Goal: Task Accomplishment & Management: Manage account settings

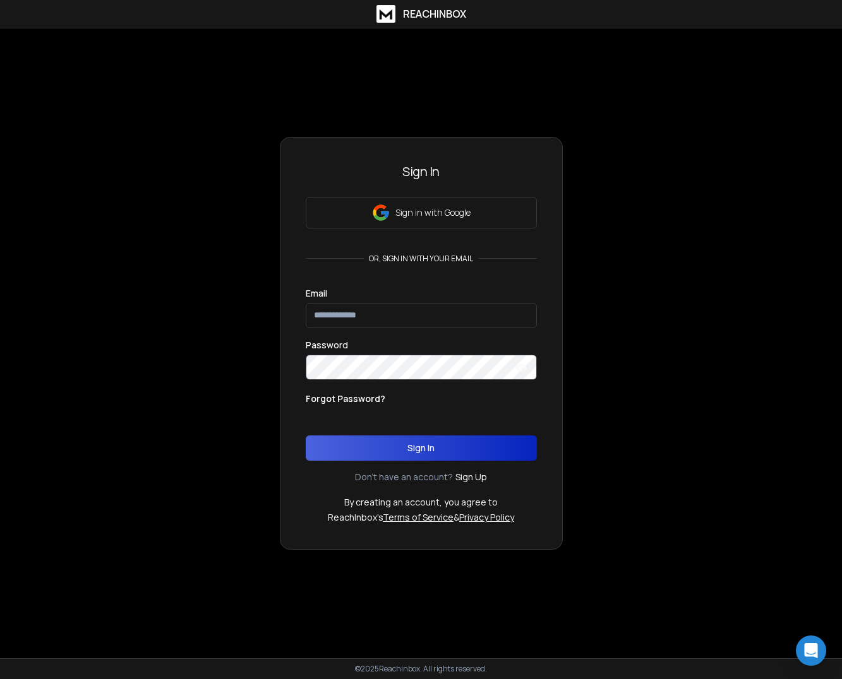
type input "**********"
click at [443, 448] on button "Sign In" at bounding box center [421, 448] width 231 height 25
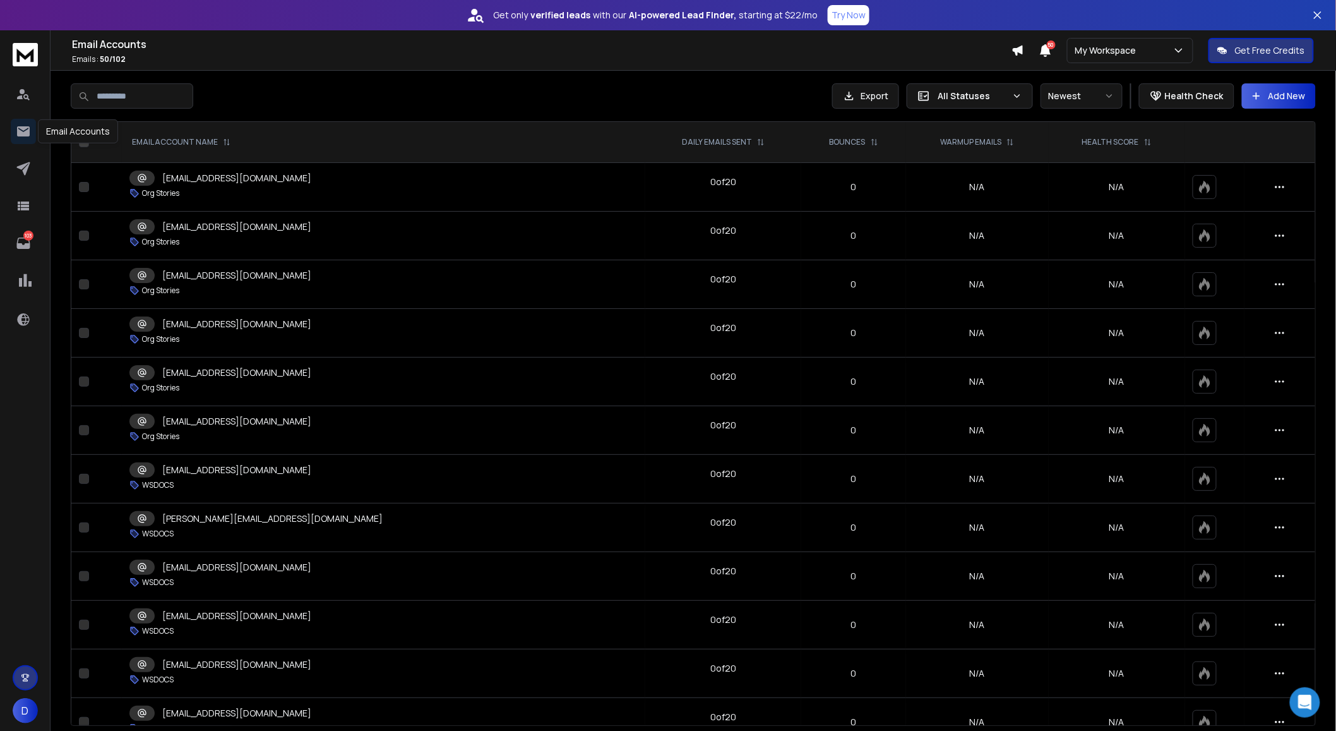
click at [28, 134] on icon at bounding box center [23, 131] width 13 height 10
click at [25, 241] on p "103" at bounding box center [28, 235] width 10 height 10
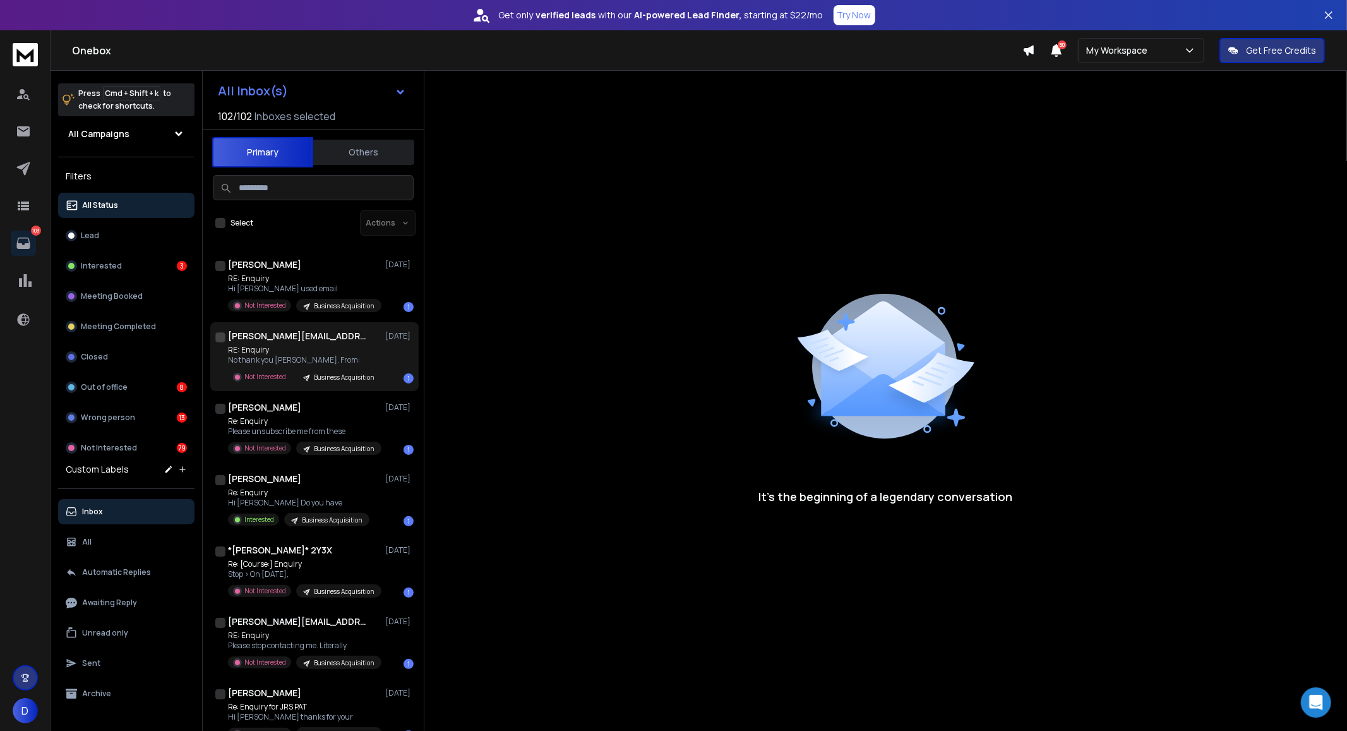
click at [292, 350] on p "RE: Enquiry" at bounding box center [304, 350] width 152 height 10
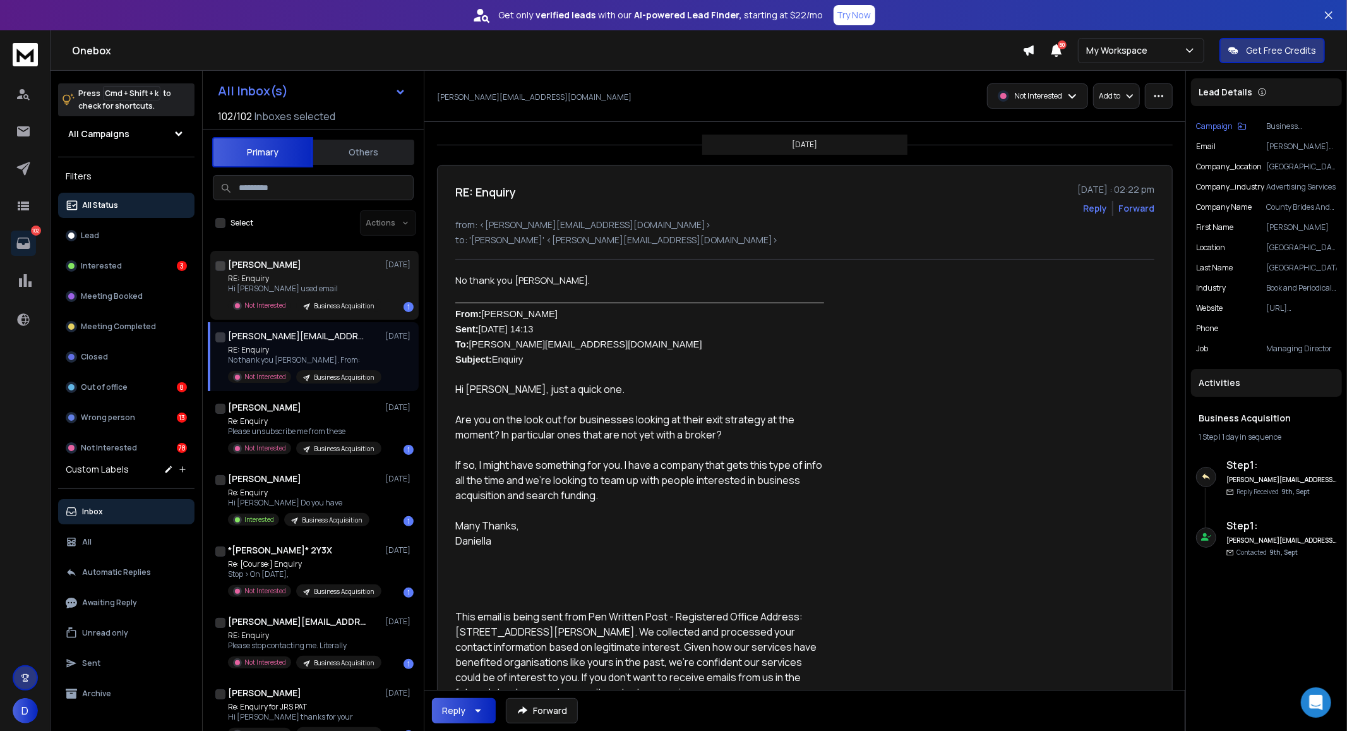
click at [289, 290] on p "Hi [PERSON_NAME] used email" at bounding box center [304, 289] width 152 height 10
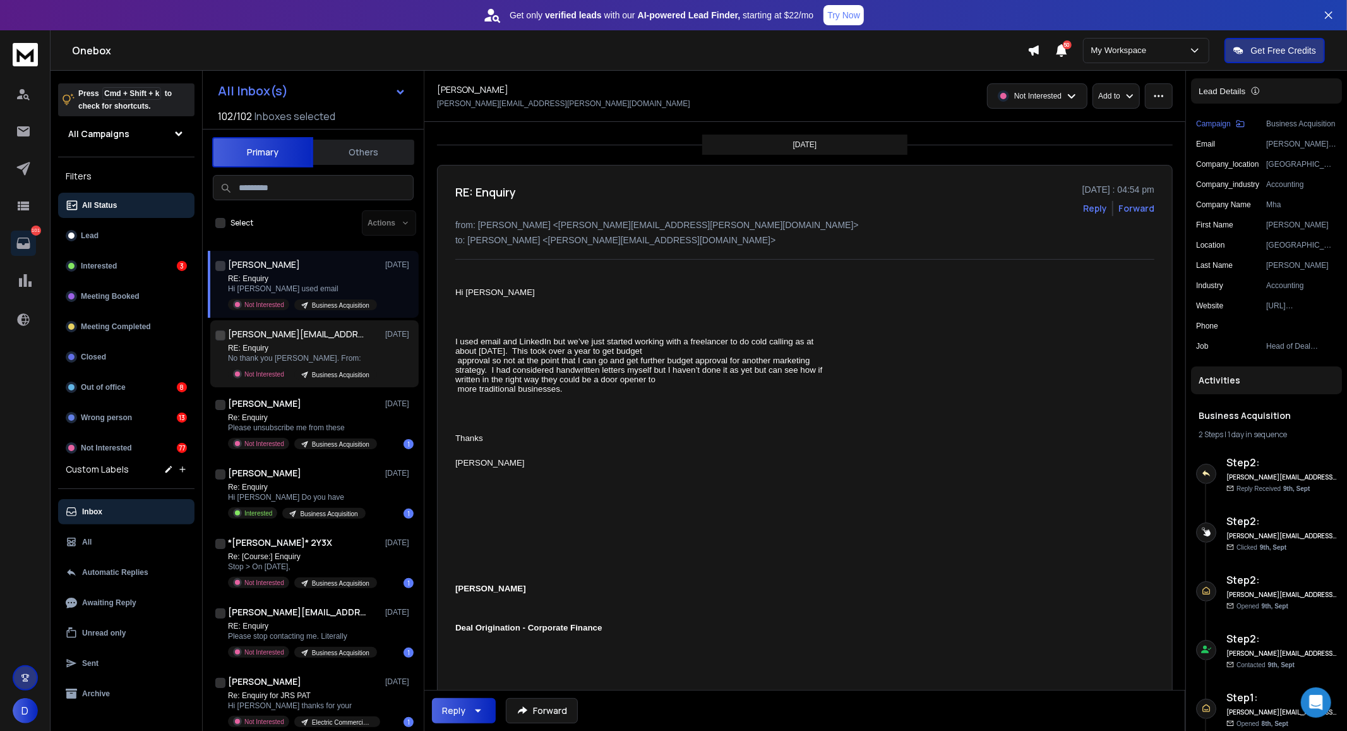
click at [321, 345] on p "RE: Enquiry" at bounding box center [302, 348] width 149 height 10
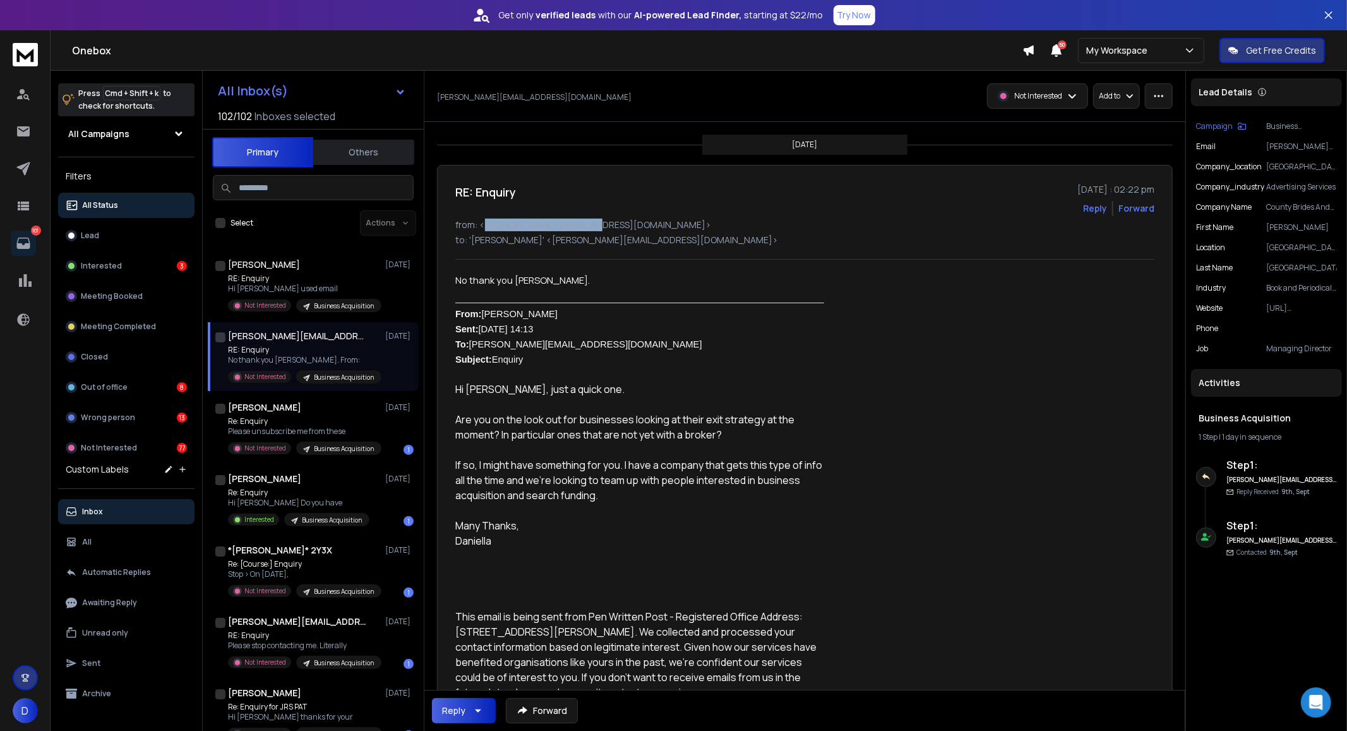
drag, startPoint x: 592, startPoint y: 225, endPoint x: 486, endPoint y: 223, distance: 105.5
type textarea "**********"
click at [486, 223] on p "from: <[PERSON_NAME][EMAIL_ADDRESS][DOMAIN_NAME]>" at bounding box center [804, 224] width 699 height 13
copy p "[PERSON_NAME][EMAIL_ADDRESS][DOMAIN_NAME]"
click at [23, 169] on icon at bounding box center [22, 168] width 13 height 13
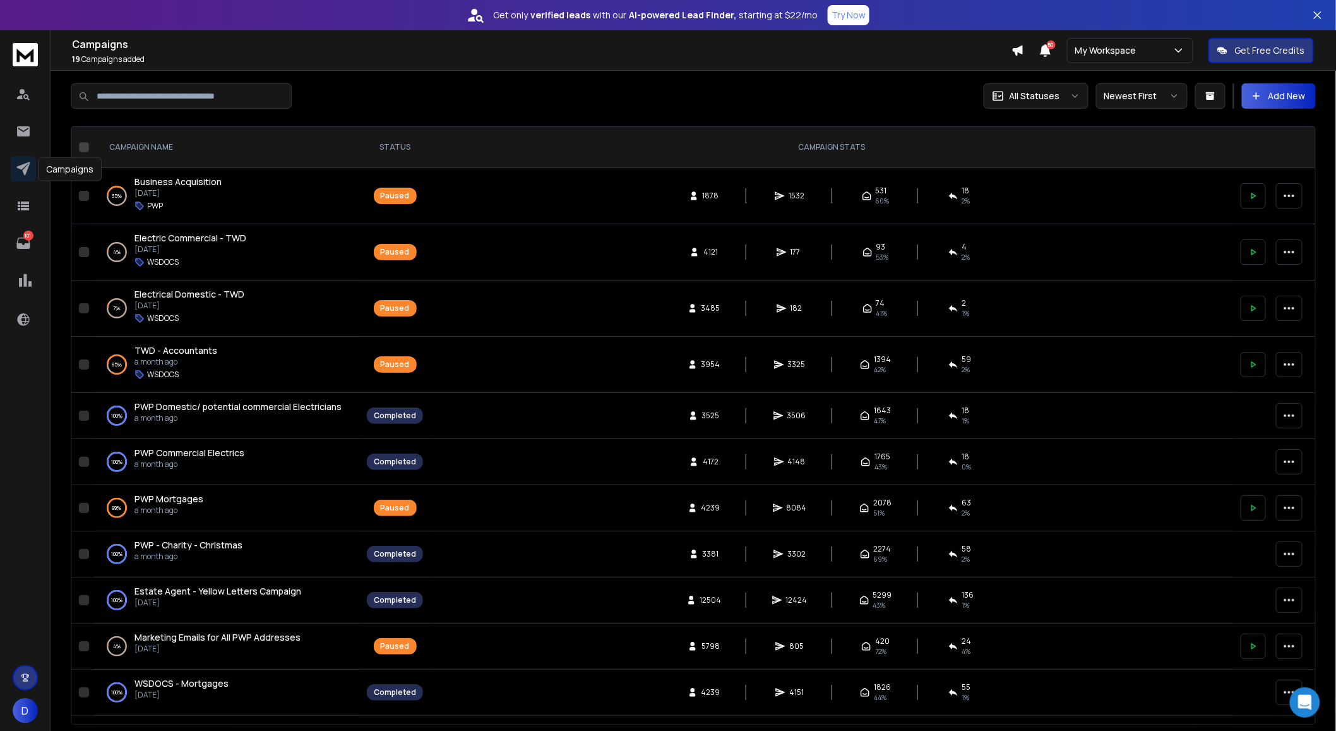
click at [152, 97] on input at bounding box center [181, 95] width 221 height 25
paste input "**********"
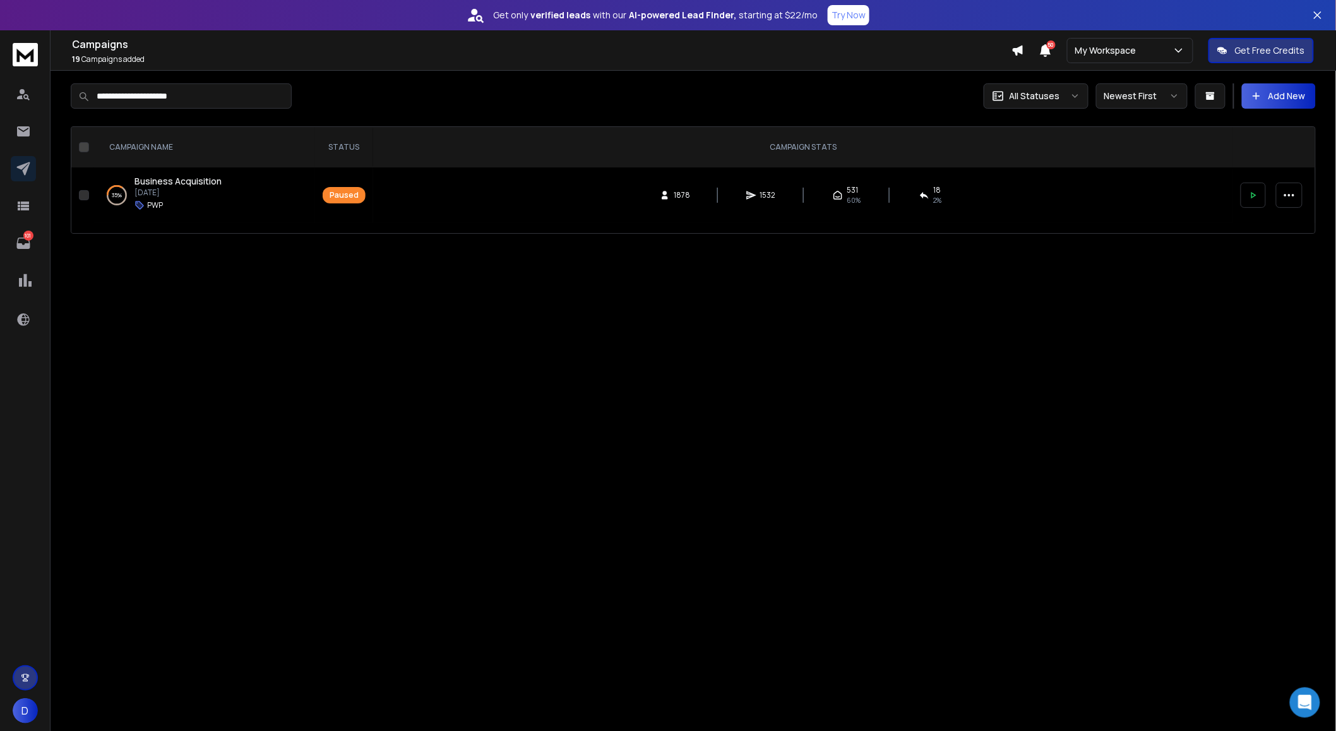
type input "**********"
click at [186, 182] on span "Business Acquisition" at bounding box center [177, 181] width 87 height 12
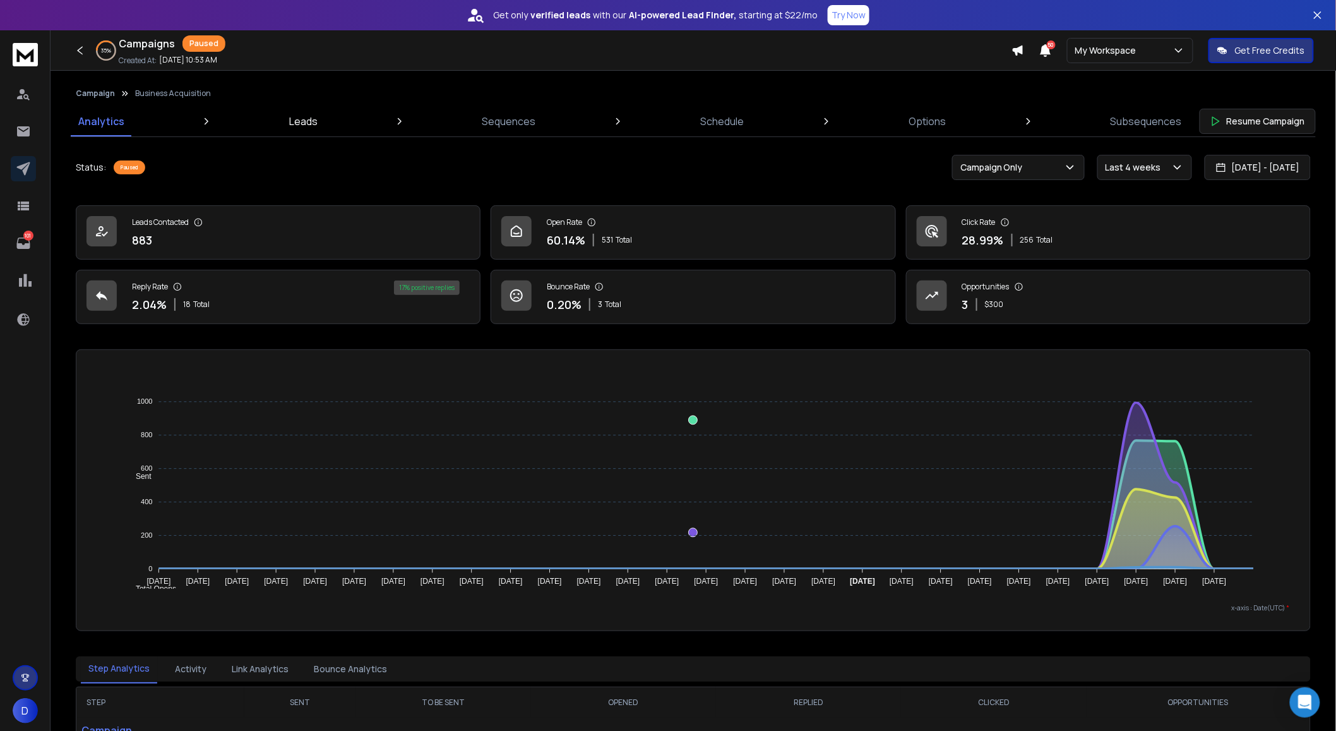
click at [299, 123] on p "Leads" at bounding box center [303, 121] width 28 height 15
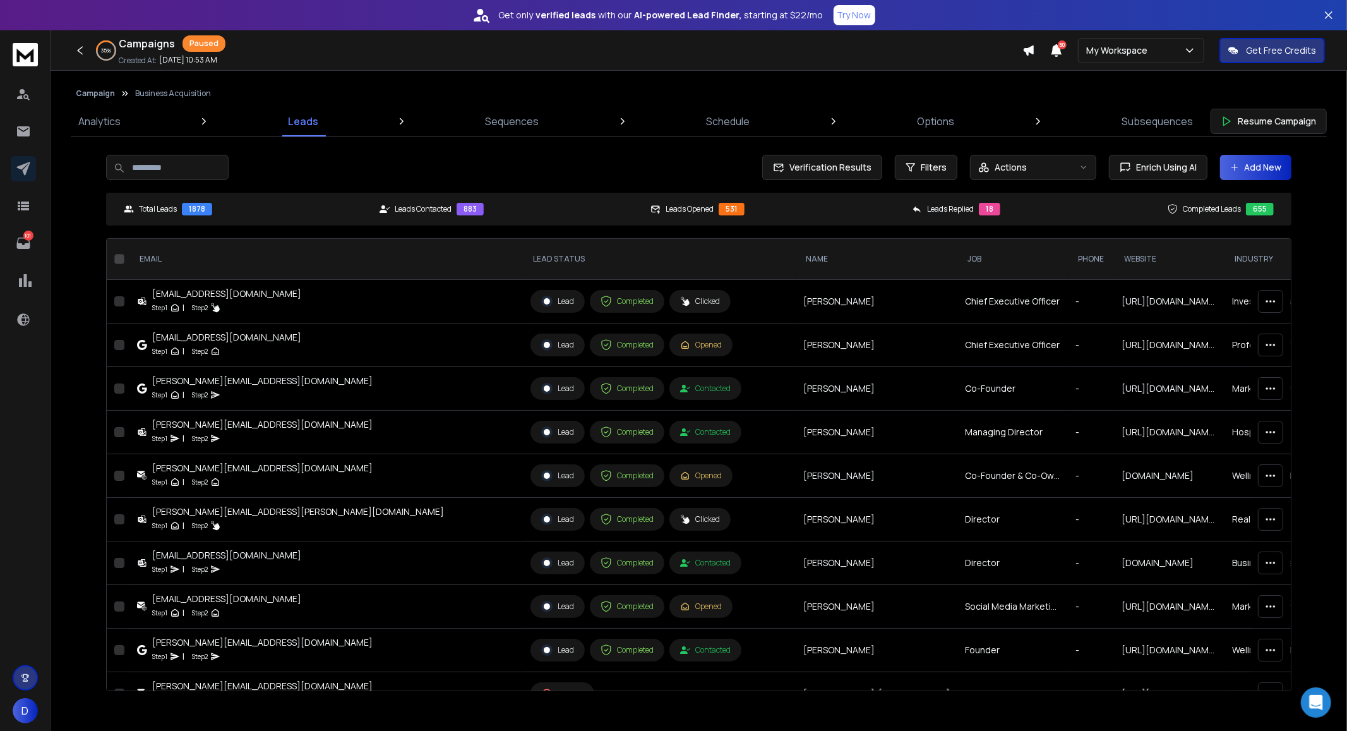
click at [158, 170] on input at bounding box center [167, 167] width 123 height 25
paste input "**********"
type input "**********"
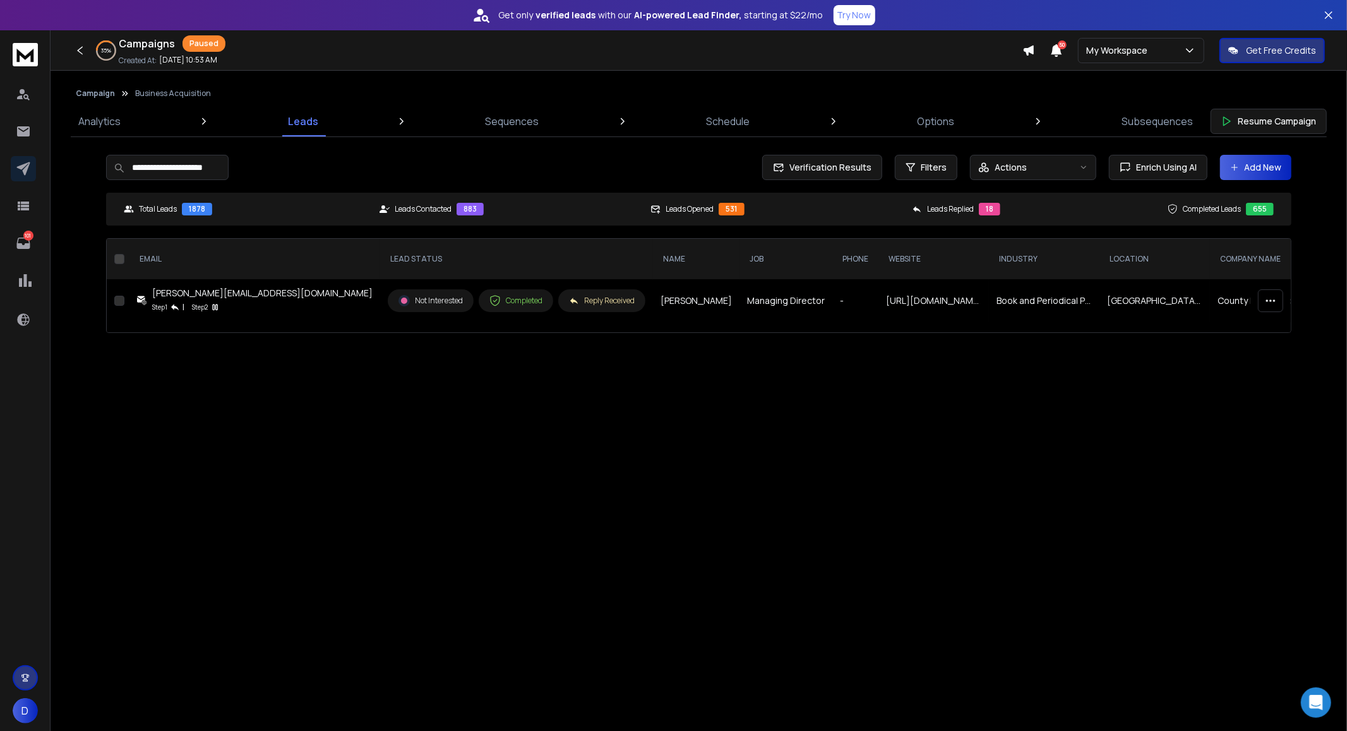
click at [1272, 299] on icon "button" at bounding box center [1270, 300] width 11 height 11
click at [1252, 326] on p "Delete Lead" at bounding box center [1252, 328] width 52 height 13
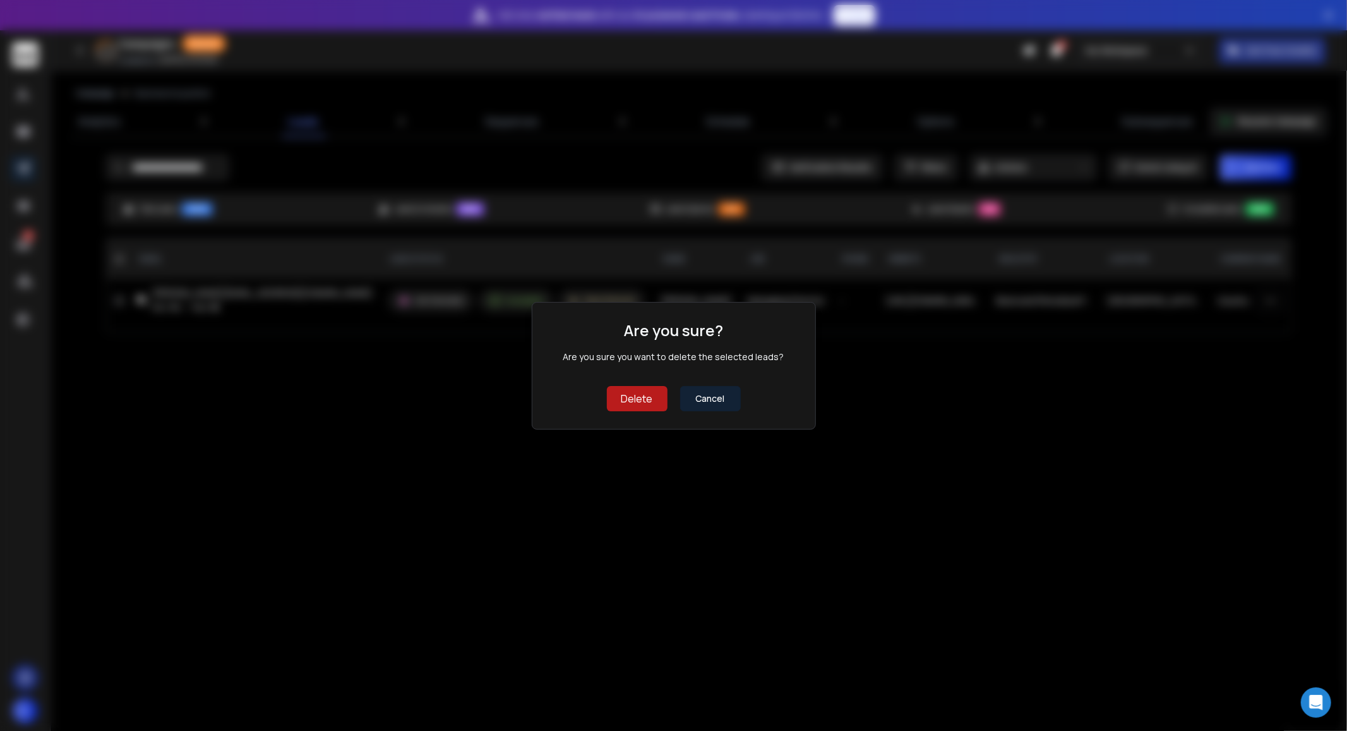
click at [642, 398] on button "Delete" at bounding box center [637, 398] width 61 height 25
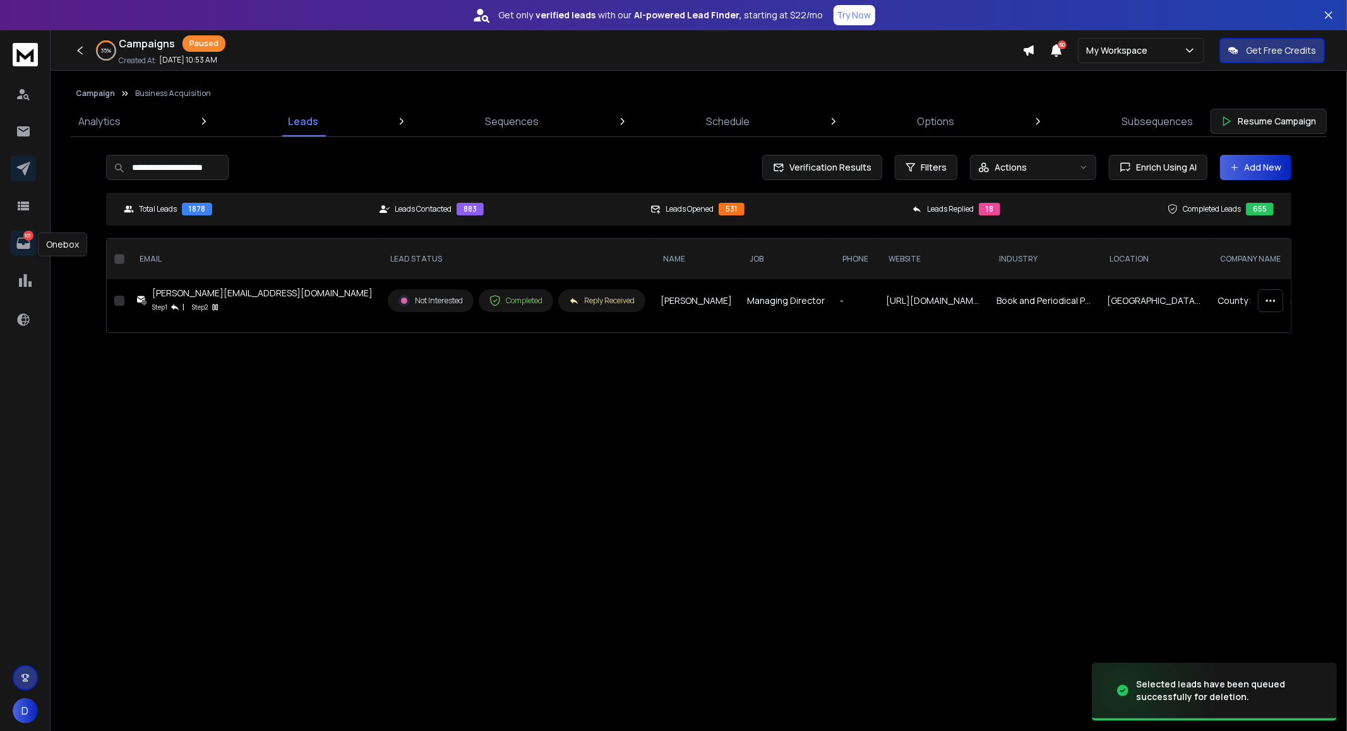
click at [25, 240] on p "101" at bounding box center [28, 235] width 10 height 10
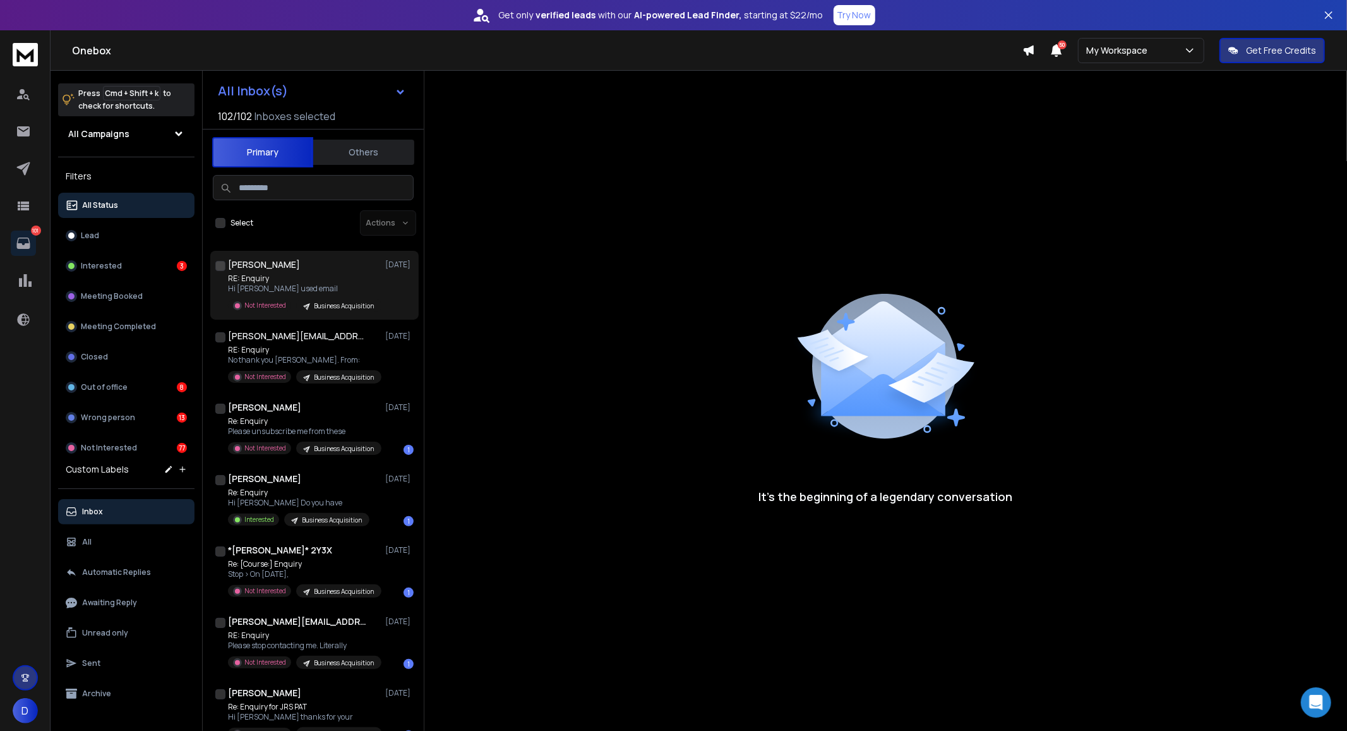
click at [344, 279] on p "RE: Enquiry" at bounding box center [304, 278] width 152 height 10
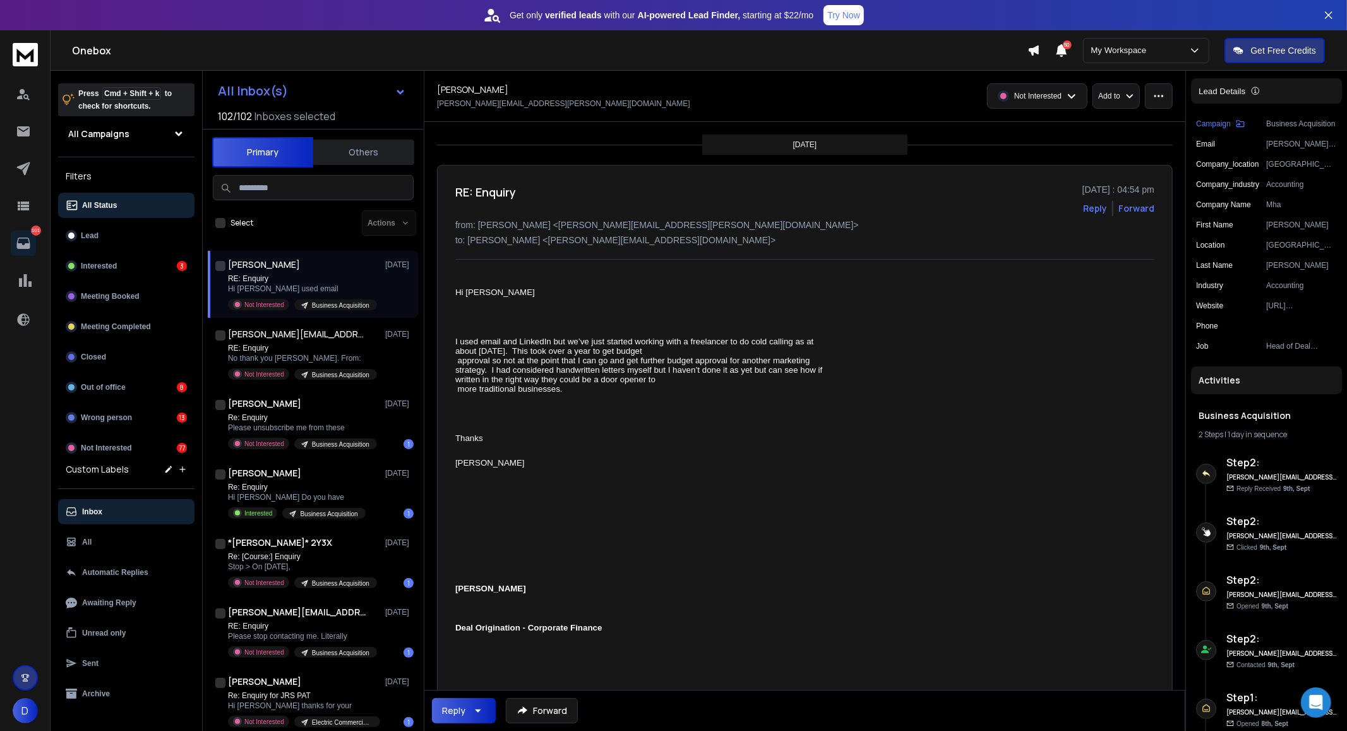
click at [278, 303] on p "Not Interested" at bounding box center [264, 304] width 40 height 7
click at [291, 412] on p "Re: Enquiry" at bounding box center [302, 417] width 149 height 10
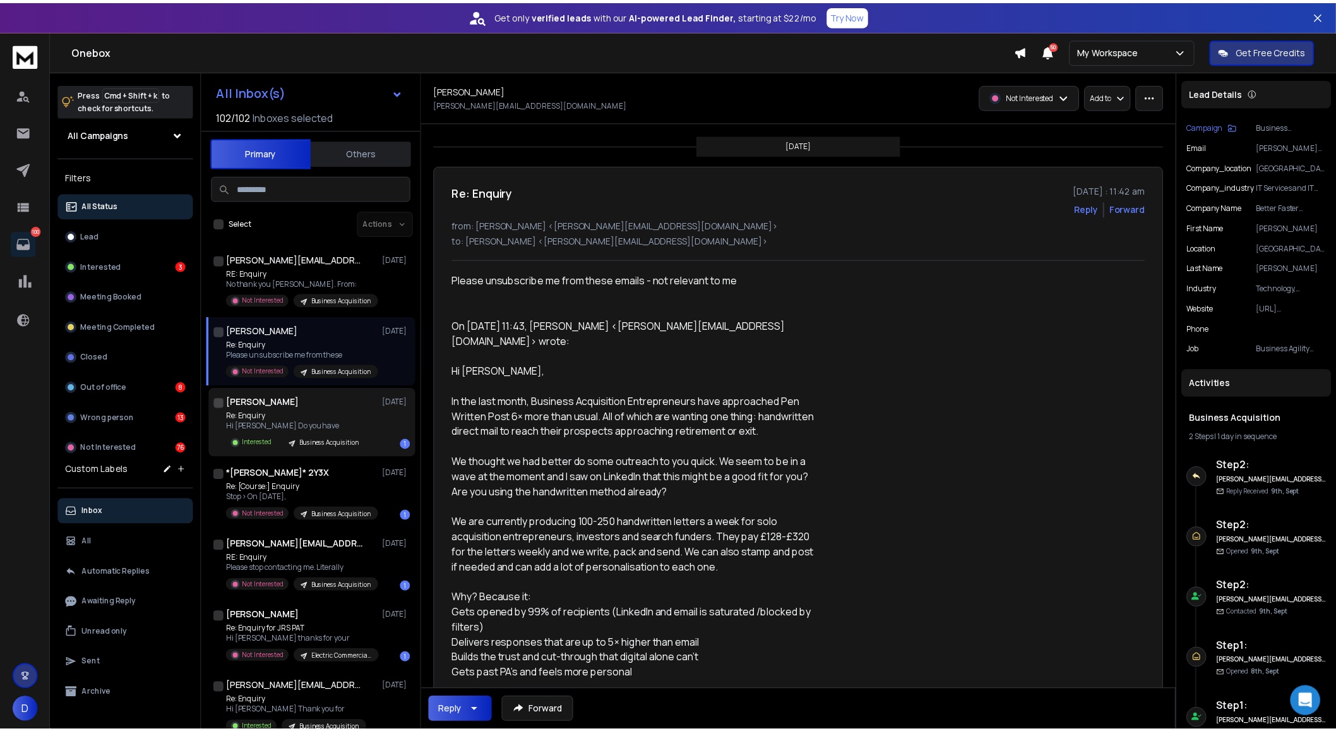
scroll to position [78, 0]
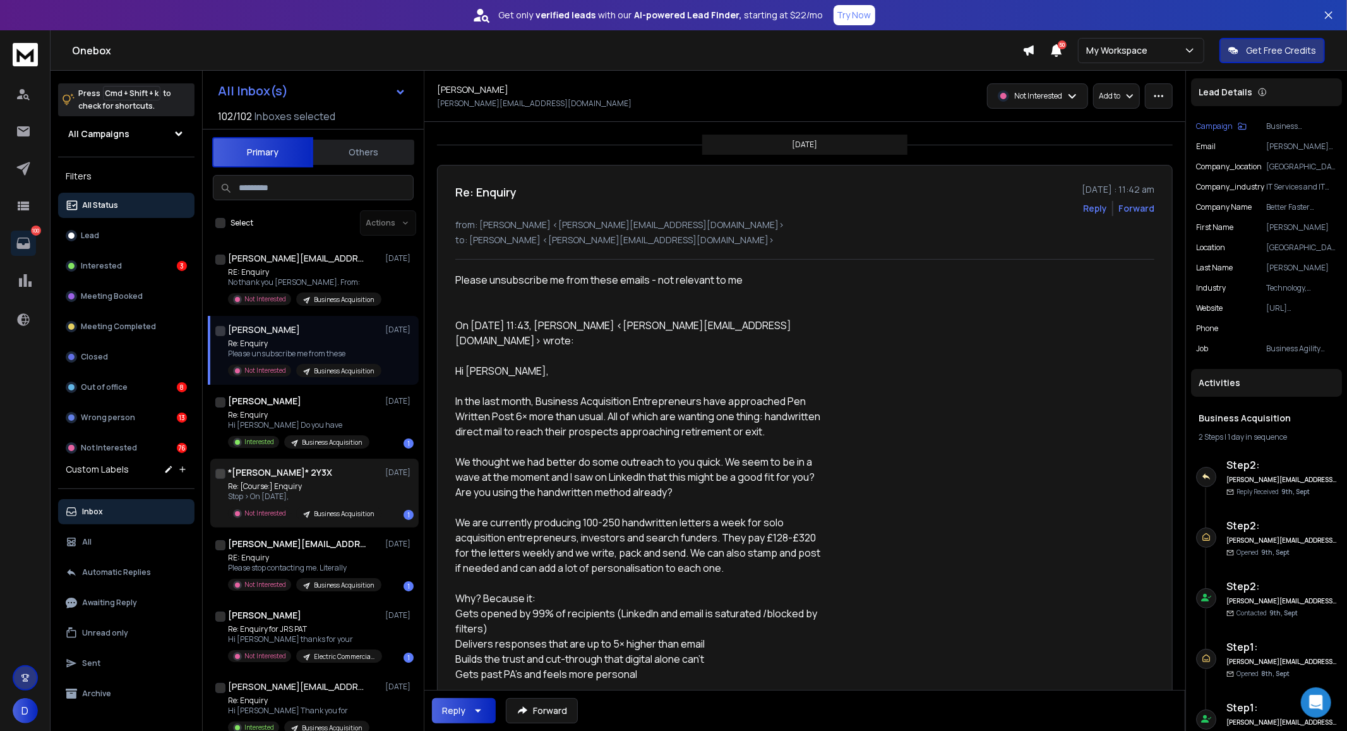
click at [320, 487] on p "Re: [Course:] Enquiry" at bounding box center [304, 486] width 152 height 10
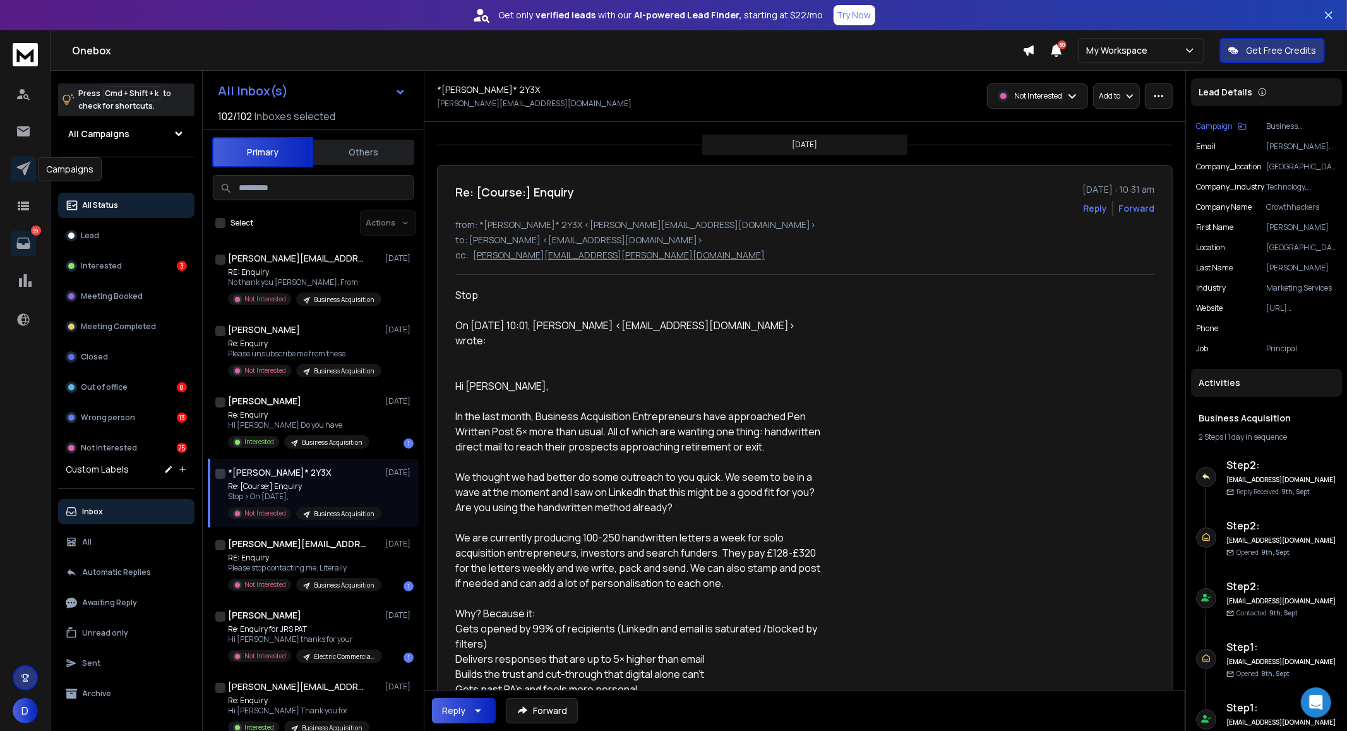
click at [23, 174] on icon at bounding box center [23, 168] width 15 height 15
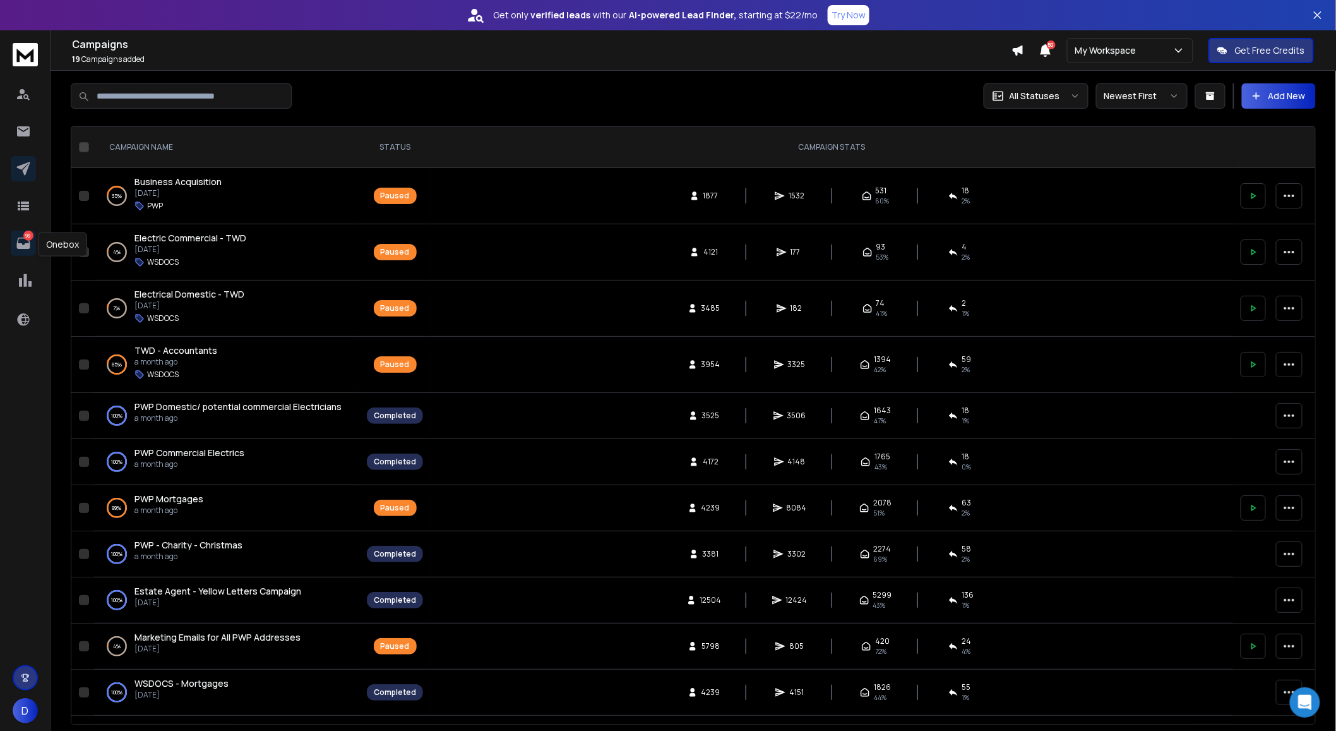
click at [21, 239] on icon at bounding box center [22, 242] width 13 height 11
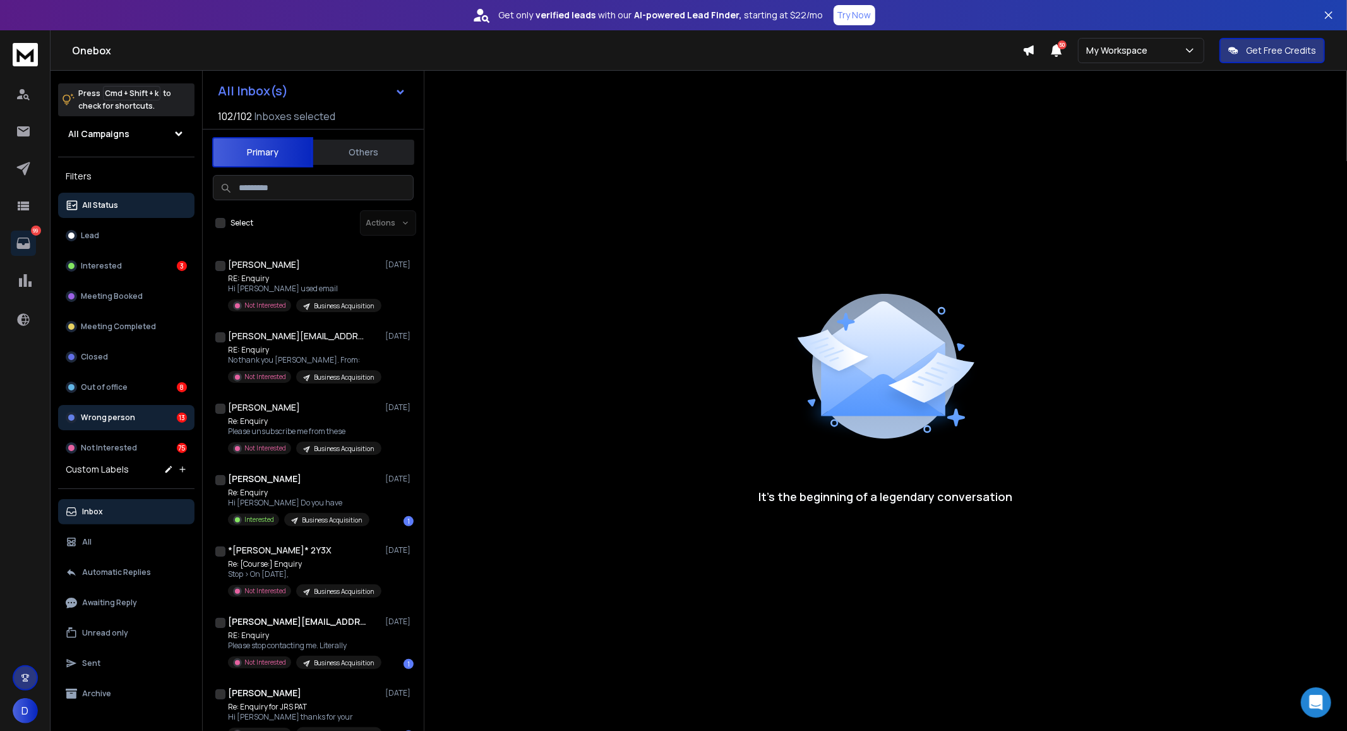
click at [121, 421] on p "Wrong person" at bounding box center [108, 417] width 54 height 10
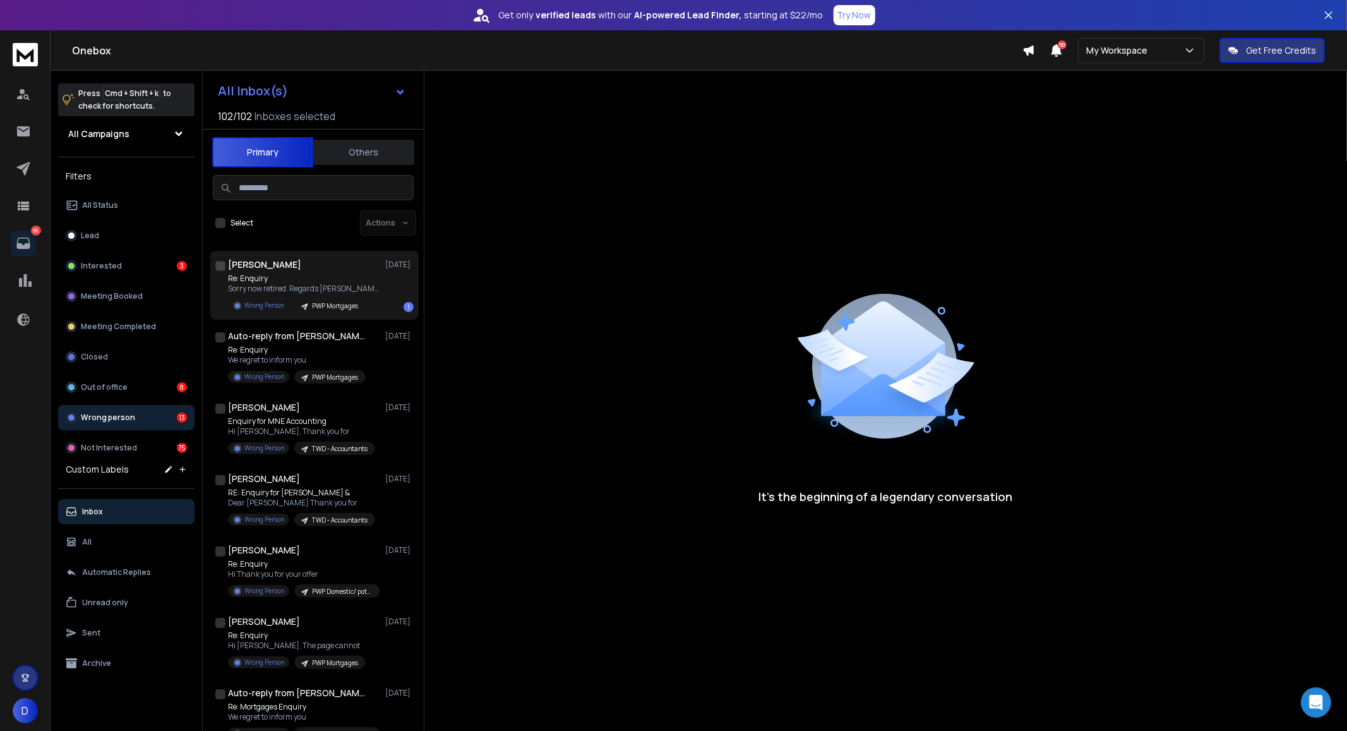
click at [289, 280] on p "Re: Enquiry" at bounding box center [304, 278] width 152 height 10
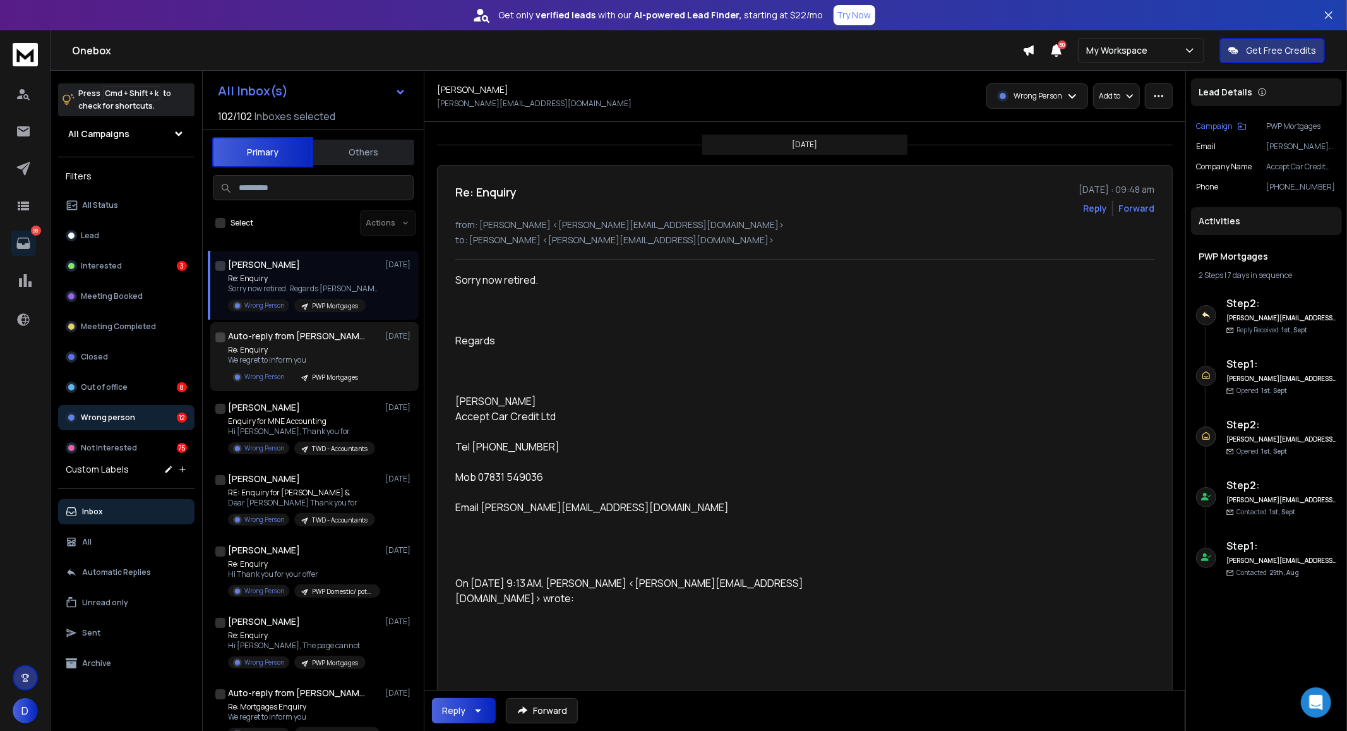
click at [304, 351] on p "Re: Enquiry" at bounding box center [297, 350] width 138 height 10
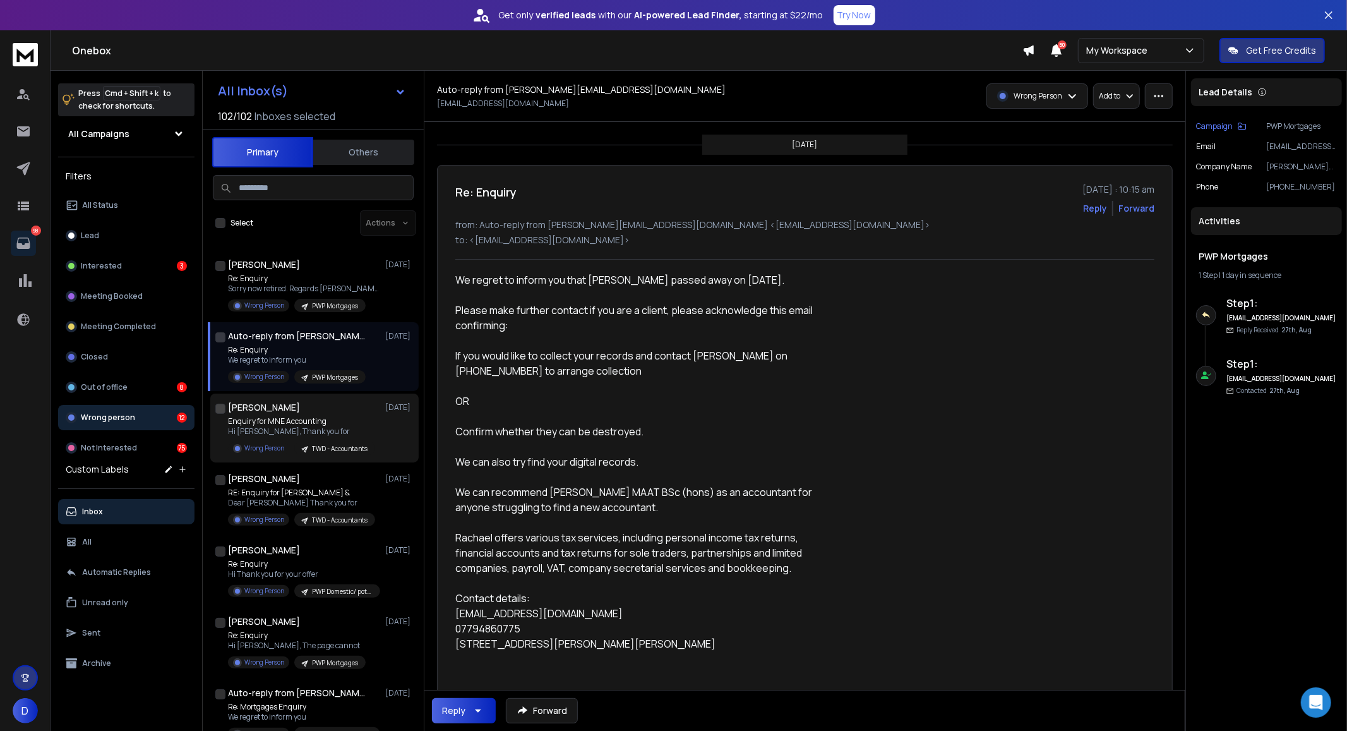
click at [283, 410] on div "[PERSON_NAME] [DATE]" at bounding box center [321, 407] width 186 height 13
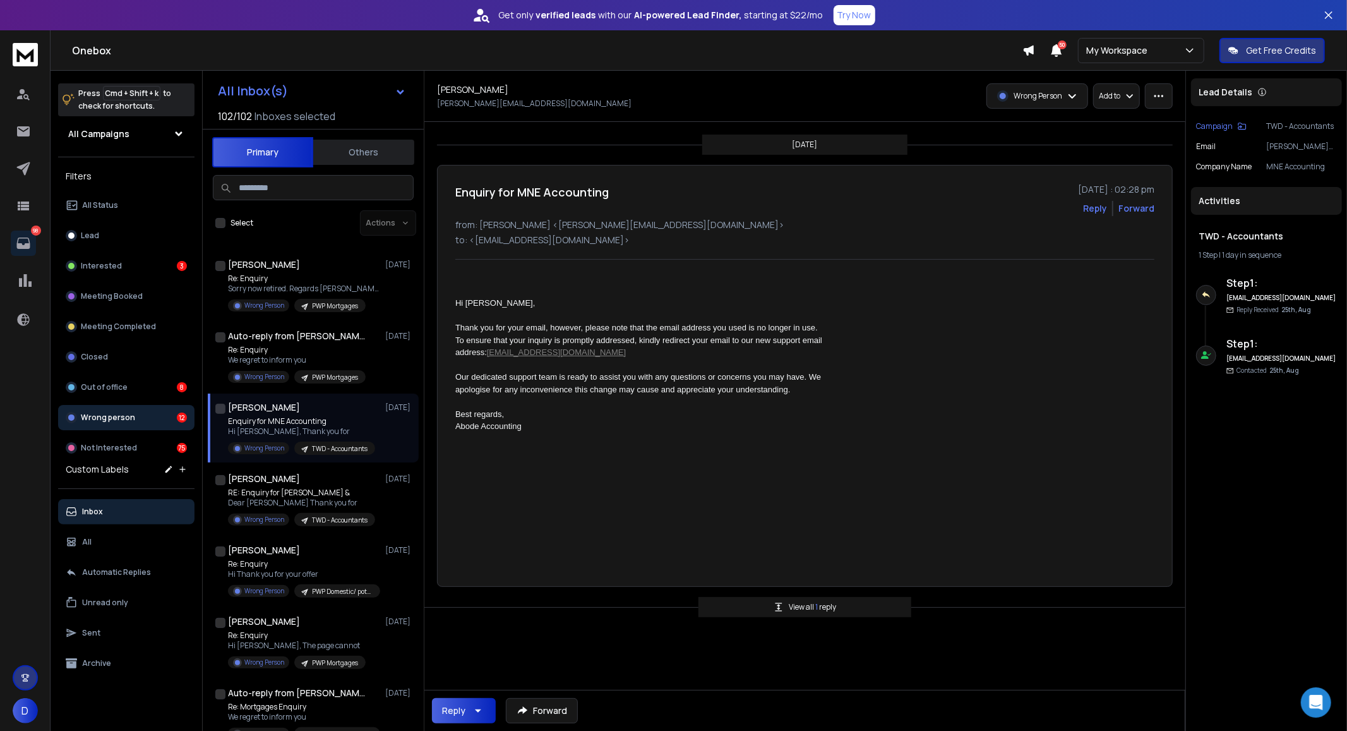
drag, startPoint x: 614, startPoint y: 353, endPoint x: 489, endPoint y: 353, distance: 125.0
click at [489, 353] on div "Thank you for your email, however, please note that the email address you used …" at bounding box center [639, 339] width 369 height 37
copy link "[EMAIL_ADDRESS][DOMAIN_NAME]"
click at [22, 171] on icon at bounding box center [22, 168] width 13 height 13
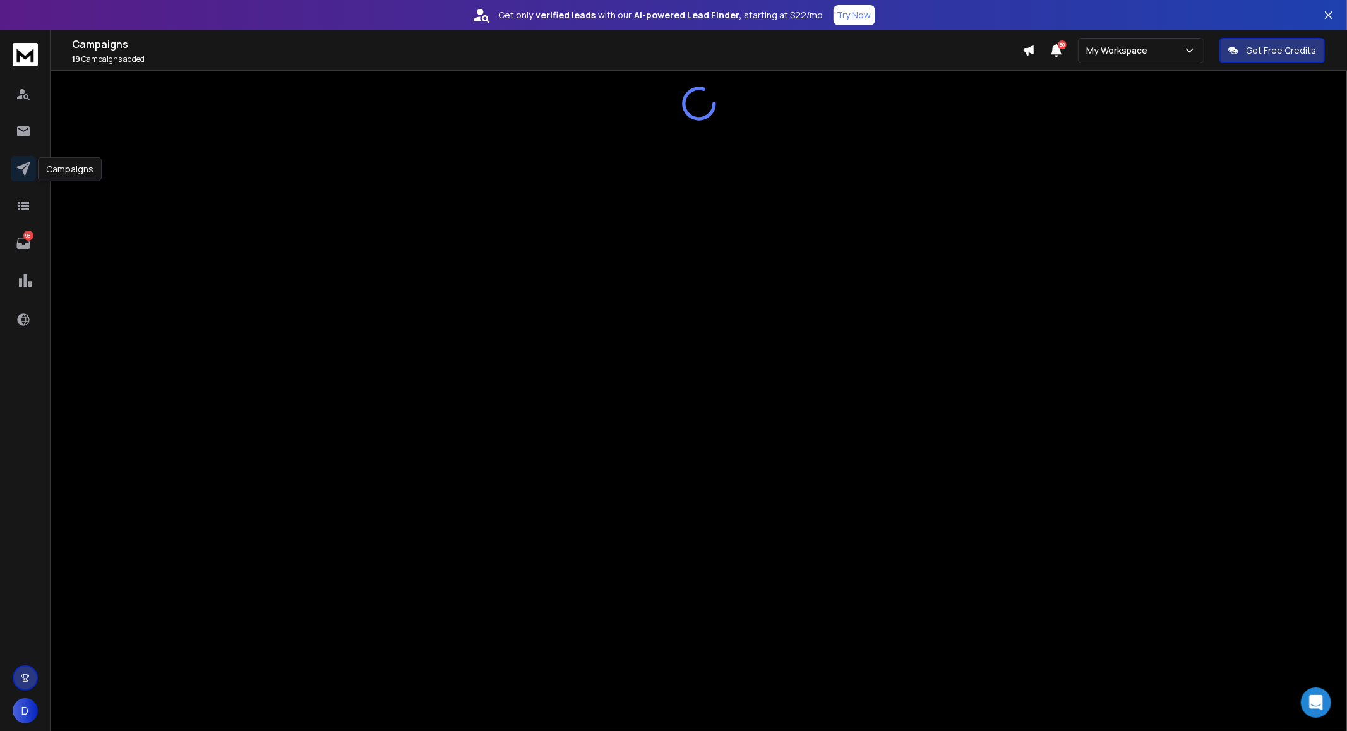
click at [22, 171] on icon at bounding box center [22, 168] width 13 height 13
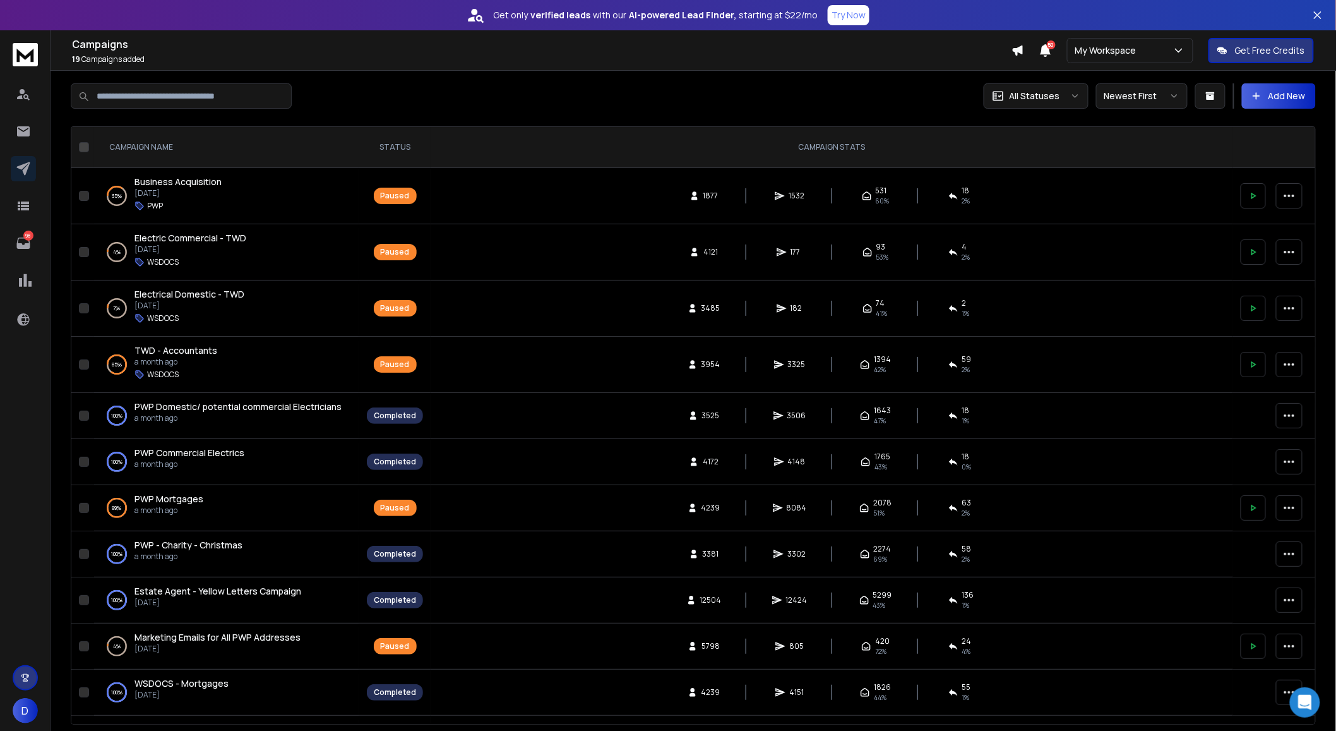
click at [205, 97] on input at bounding box center [181, 95] width 221 height 25
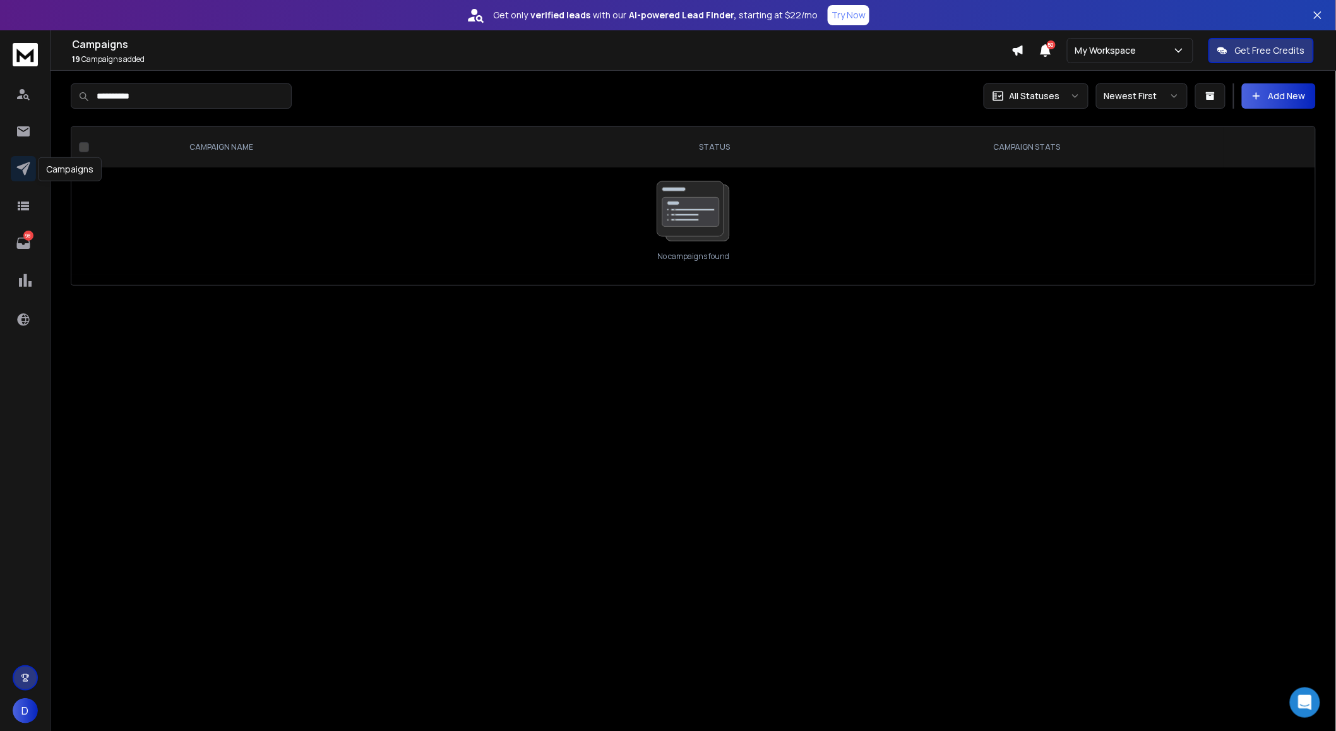
type input "**********"
click at [24, 173] on icon at bounding box center [22, 168] width 13 height 13
click at [22, 239] on icon at bounding box center [22, 242] width 13 height 11
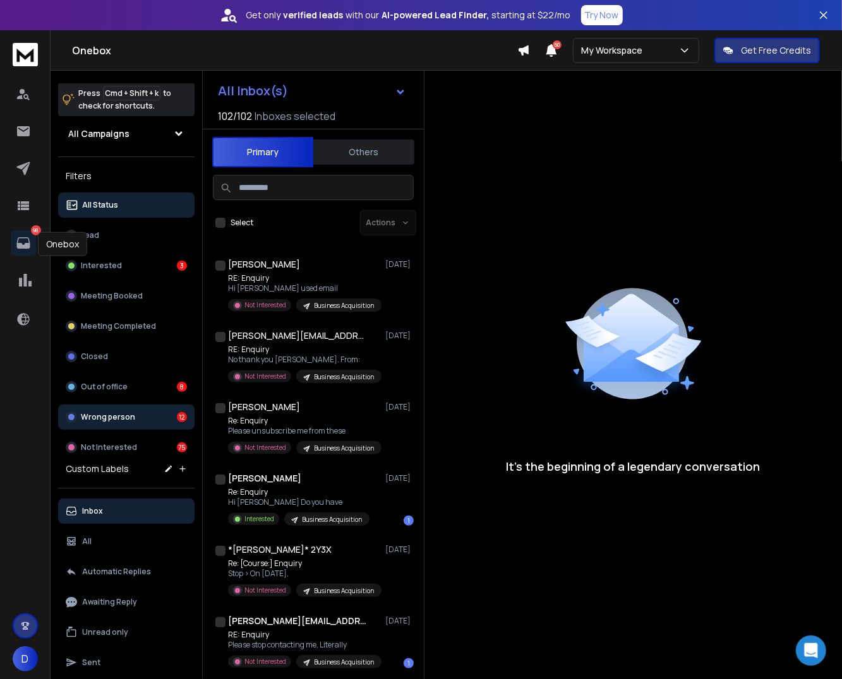
click at [114, 415] on p "Wrong person" at bounding box center [108, 417] width 54 height 10
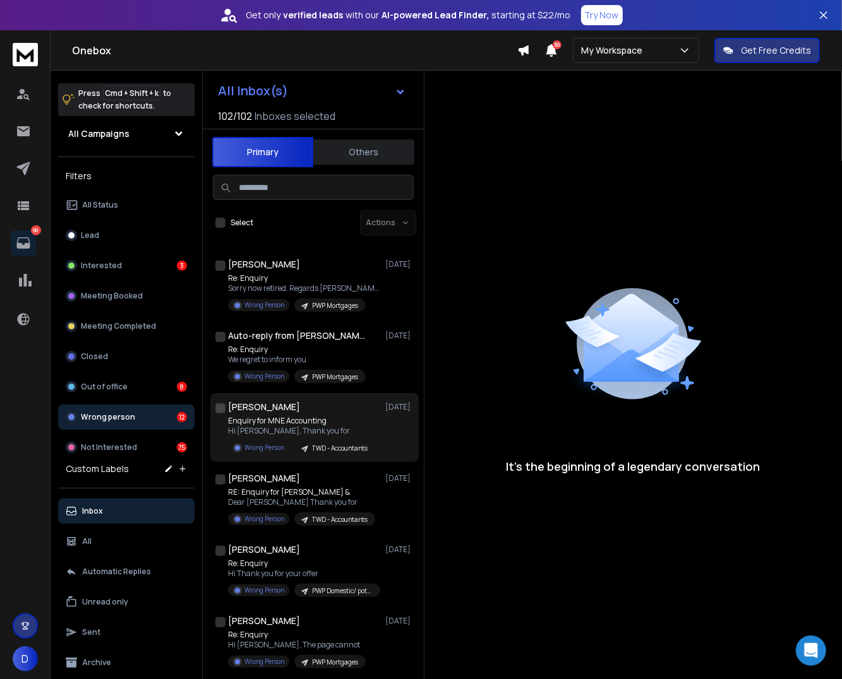
click at [287, 419] on p "Enquiry for MNE Accounting" at bounding box center [301, 421] width 147 height 10
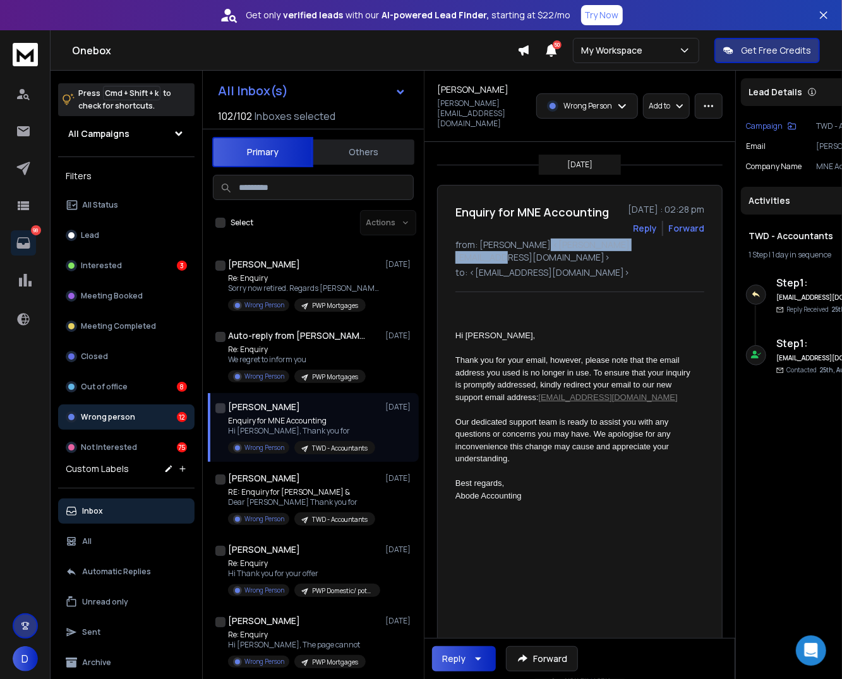
drag, startPoint x: 645, startPoint y: 225, endPoint x: 542, endPoint y: 229, distance: 103.0
click at [530, 239] on p "from: [PERSON_NAME] <[PERSON_NAME][EMAIL_ADDRESS][DOMAIN_NAME]>" at bounding box center [579, 251] width 249 height 25
copy p "[PERSON_NAME][EMAIL_ADDRESS][DOMAIN_NAME]"
click at [26, 167] on icon at bounding box center [22, 168] width 13 height 13
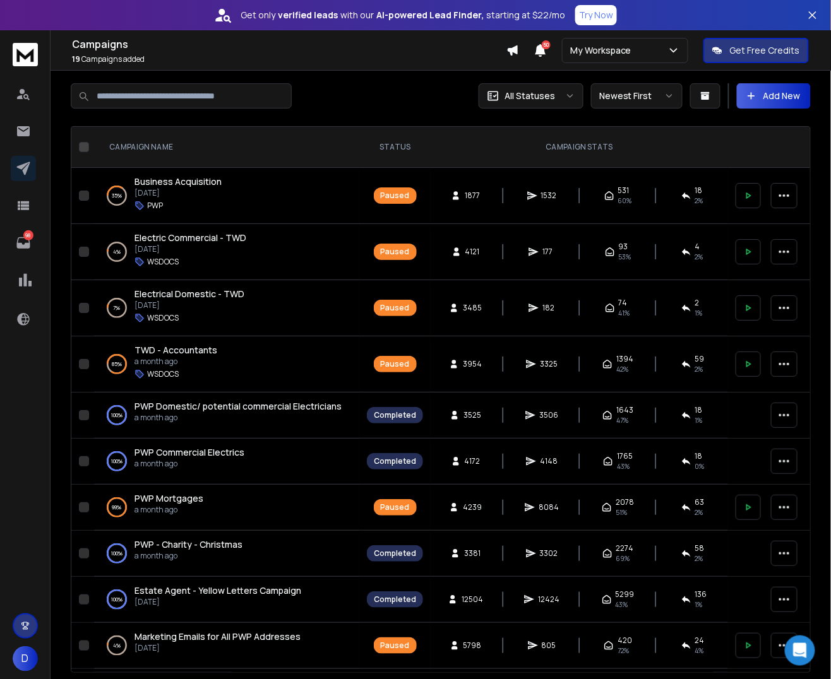
paste input "**********"
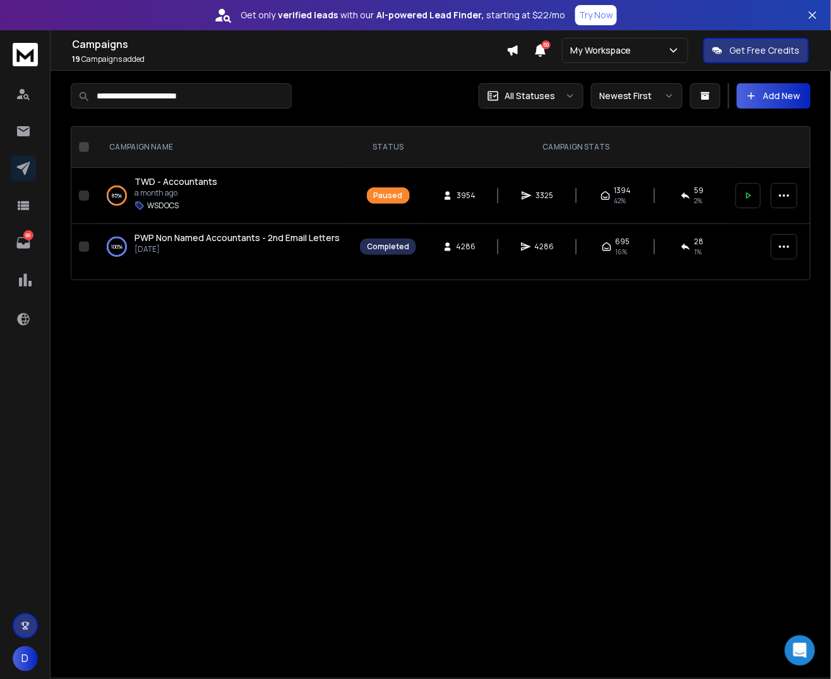
type input "**********"
click at [182, 181] on span "TWD - Accountants" at bounding box center [175, 182] width 83 height 12
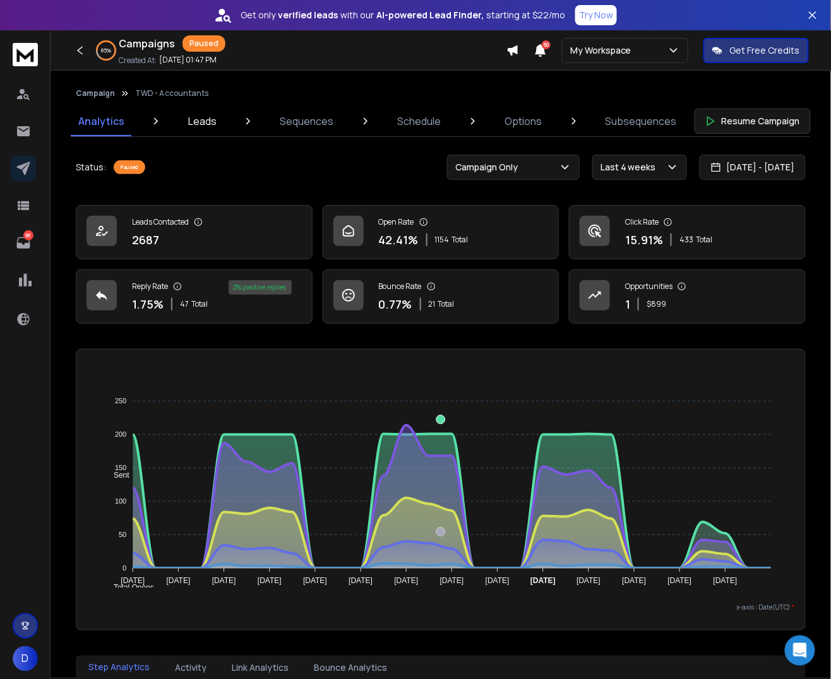
click at [208, 124] on p "Leads" at bounding box center [202, 121] width 28 height 15
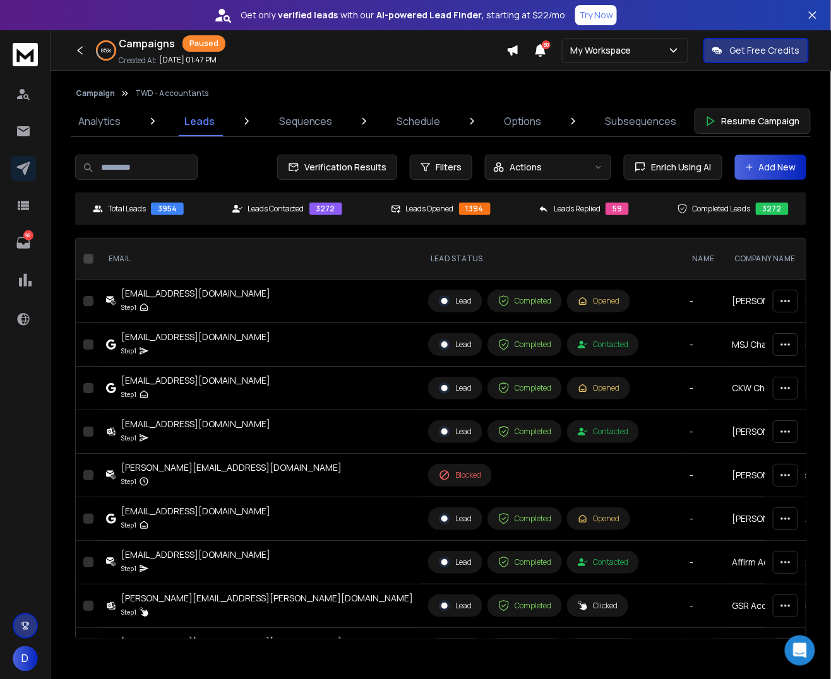
click at [146, 167] on input at bounding box center [136, 167] width 123 height 25
paste input "**********"
type input "**********"
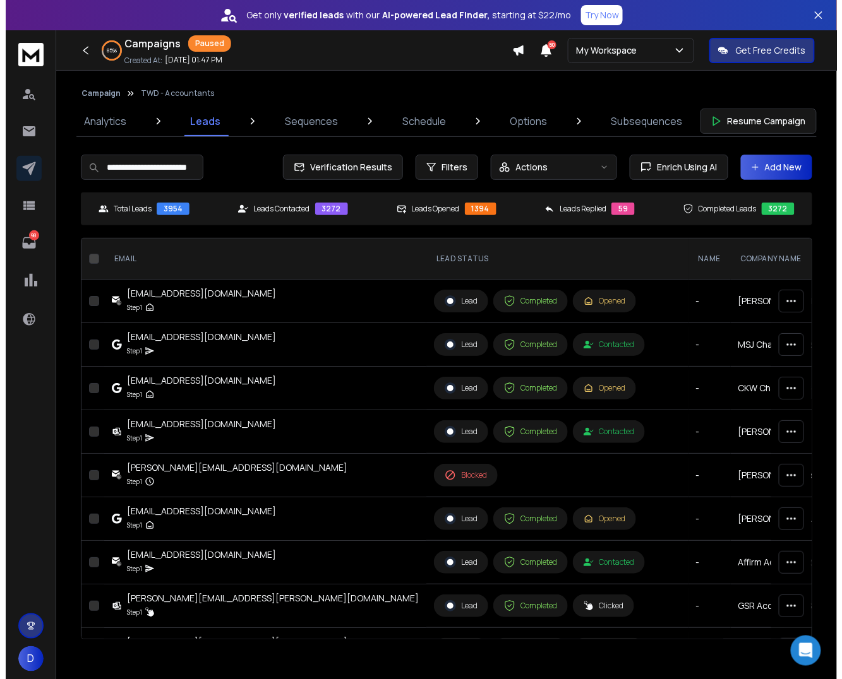
scroll to position [0, 13]
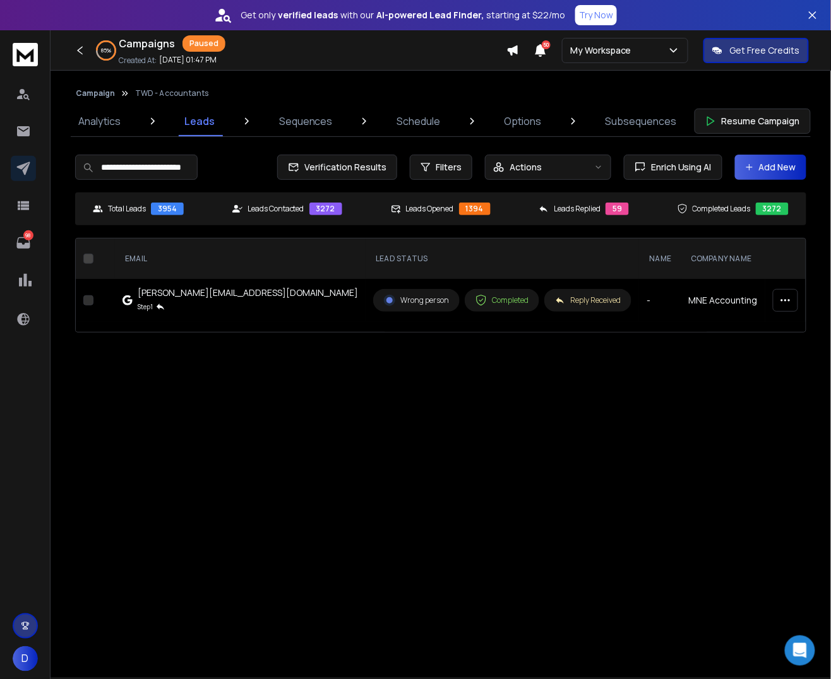
click at [781, 299] on icon "button" at bounding box center [785, 300] width 9 height 2
click at [266, 290] on div "[PERSON_NAME][EMAIL_ADDRESS][DOMAIN_NAME] Step 1" at bounding box center [241, 301] width 236 height 28
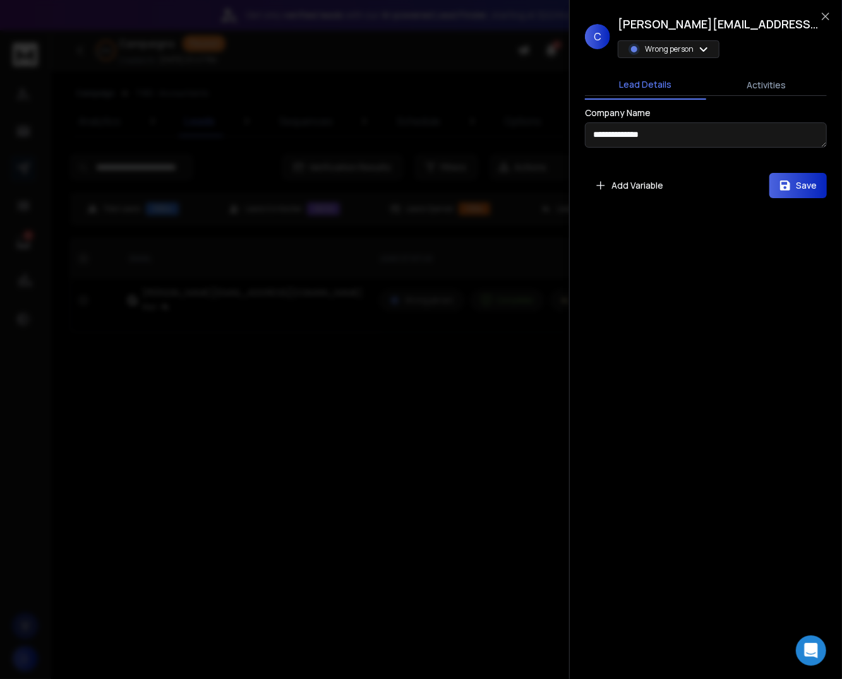
click at [778, 84] on button "Activities" at bounding box center [766, 85] width 121 height 28
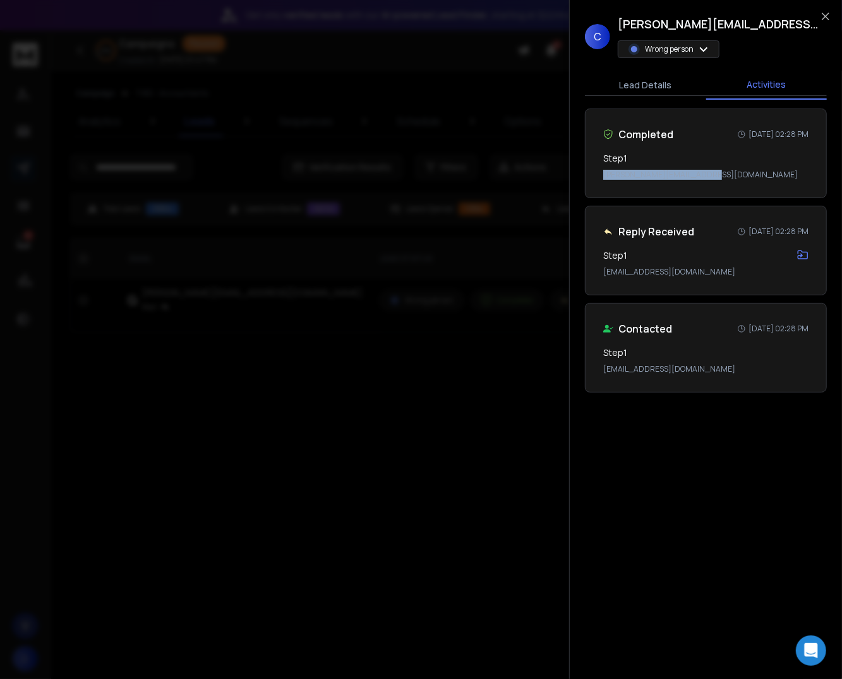
drag, startPoint x: 703, startPoint y: 173, endPoint x: 578, endPoint y: 172, distance: 125.7
click at [578, 172] on div "Multi Select Table Sheet C [PERSON_NAME][EMAIL_ADDRESS][DOMAIN_NAME] Wrong pers…" at bounding box center [705, 339] width 273 height 679
click at [824, 18] on icon "button" at bounding box center [825, 16] width 13 height 13
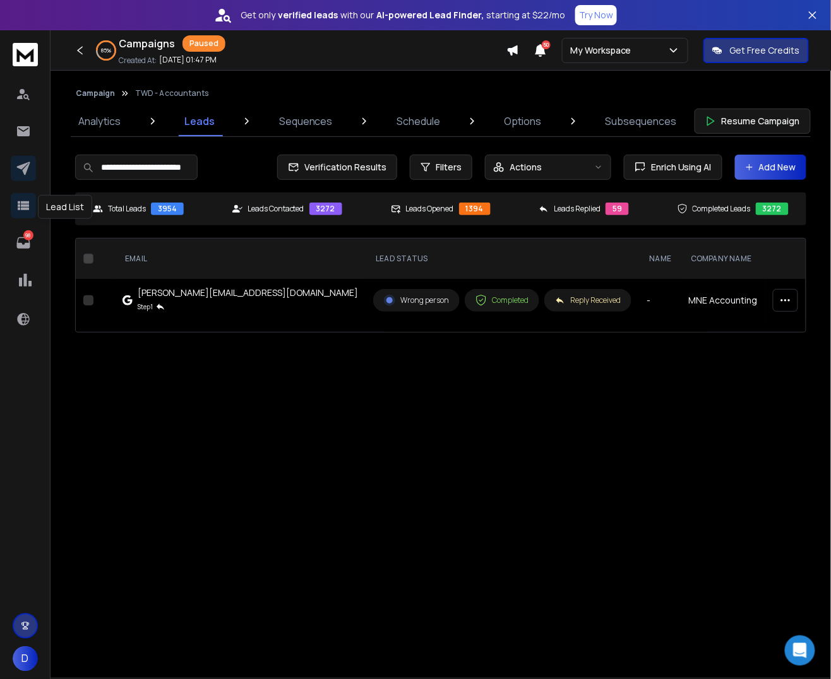
click at [22, 205] on icon at bounding box center [23, 205] width 15 height 15
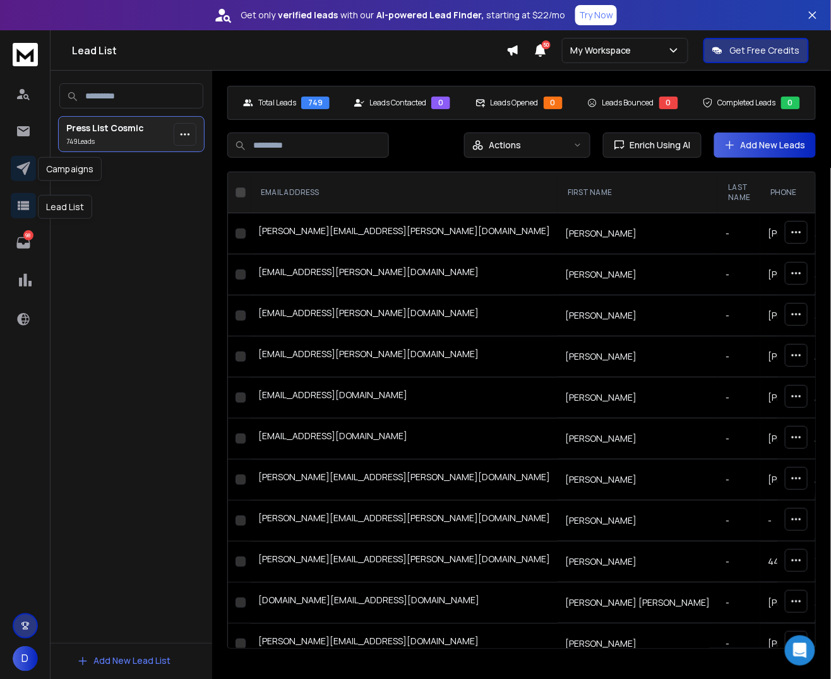
click at [25, 169] on icon at bounding box center [22, 168] width 13 height 13
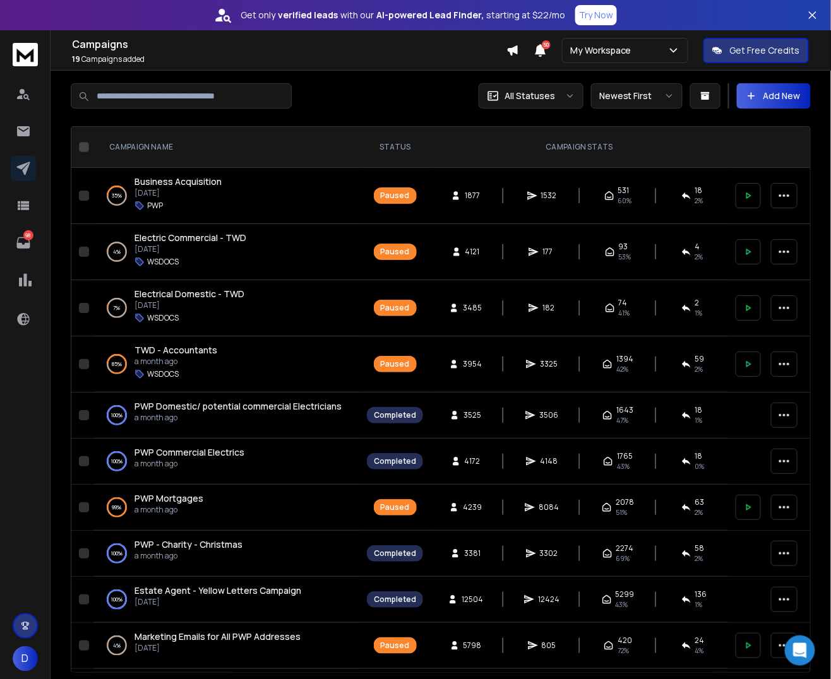
click at [129, 100] on input at bounding box center [181, 95] width 221 height 25
paste input "**********"
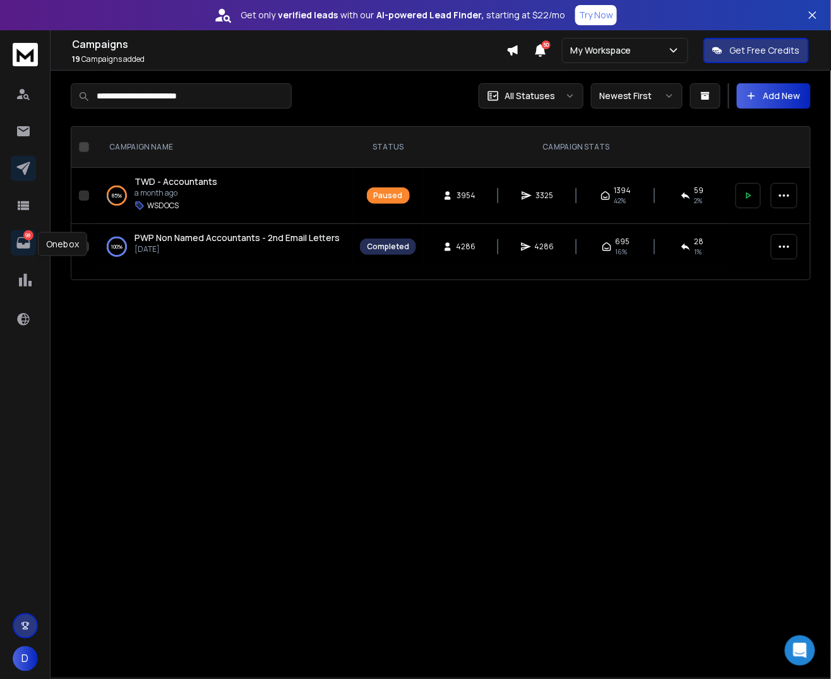
type input "**********"
click at [24, 250] on icon at bounding box center [23, 243] width 15 height 15
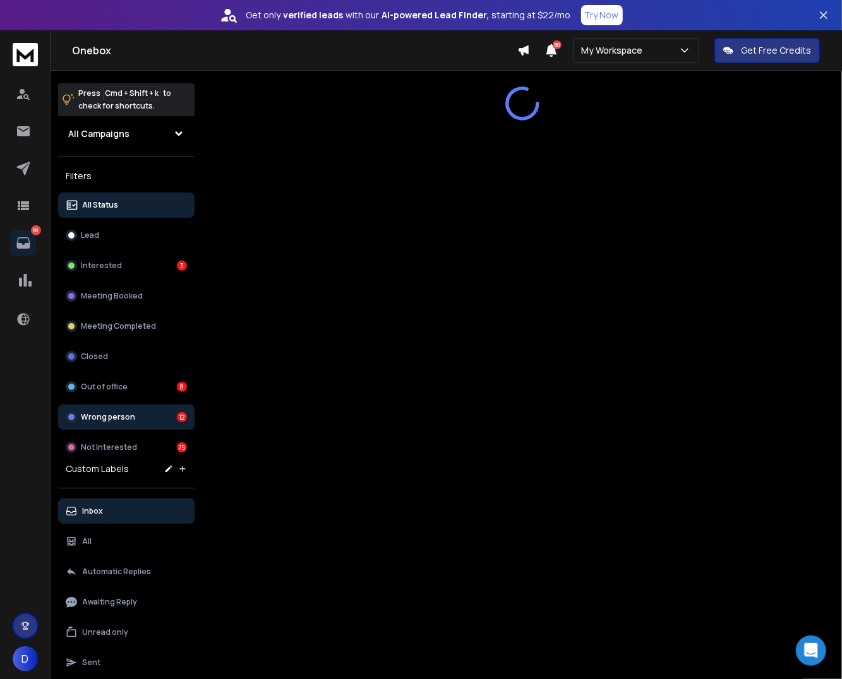
click at [117, 419] on p "Wrong person" at bounding box center [108, 417] width 54 height 10
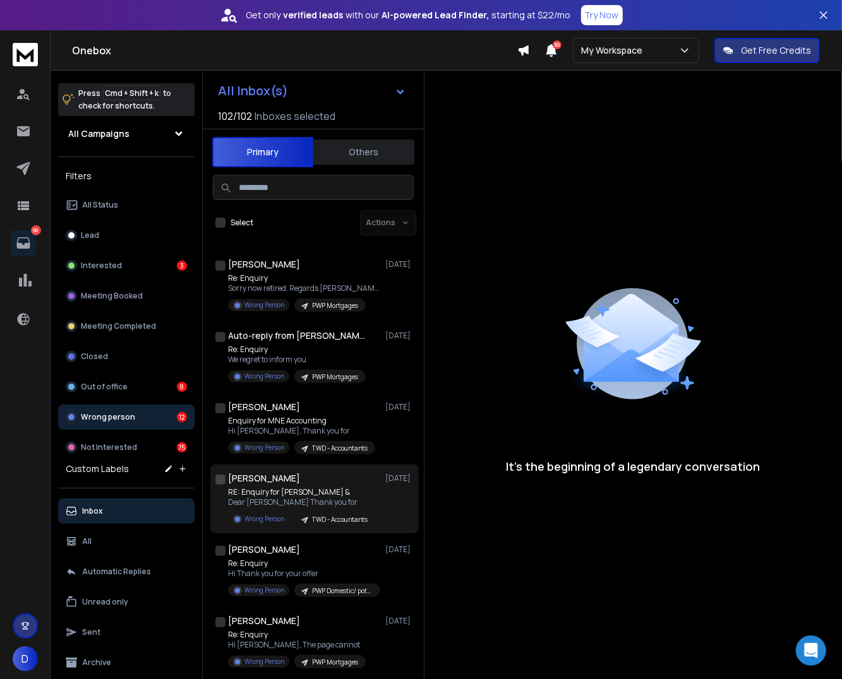
click at [290, 502] on p "Dear [PERSON_NAME] Thank you for" at bounding box center [301, 503] width 147 height 10
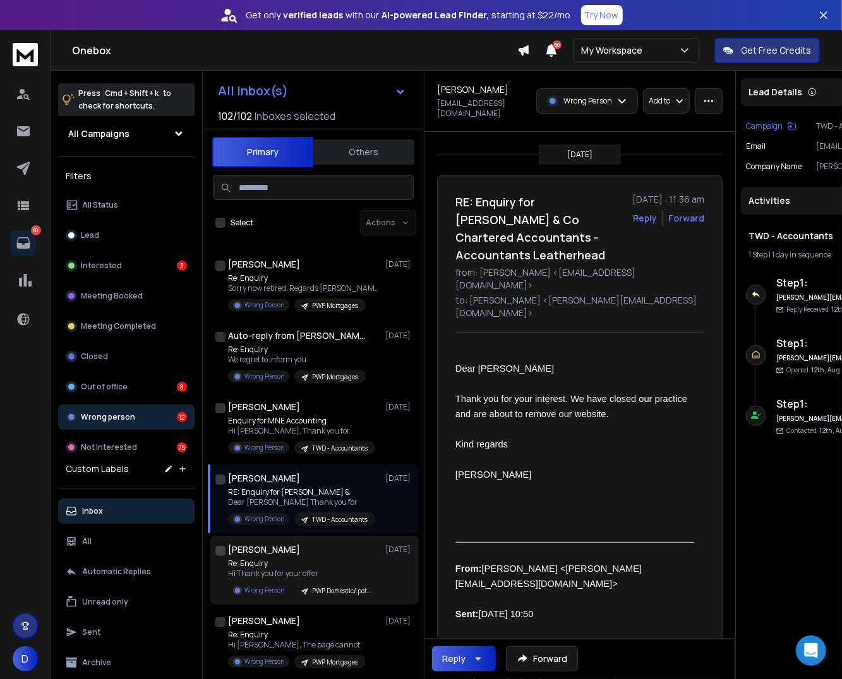
click at [296, 559] on p "Re: Enquiry" at bounding box center [304, 564] width 152 height 10
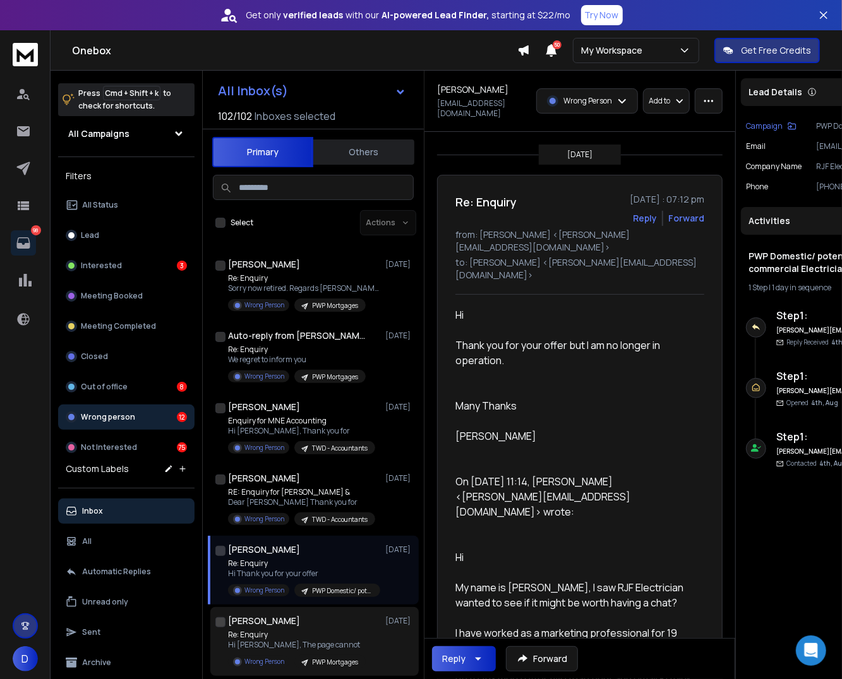
click at [297, 631] on p "Re: Enquiry" at bounding box center [297, 635] width 138 height 10
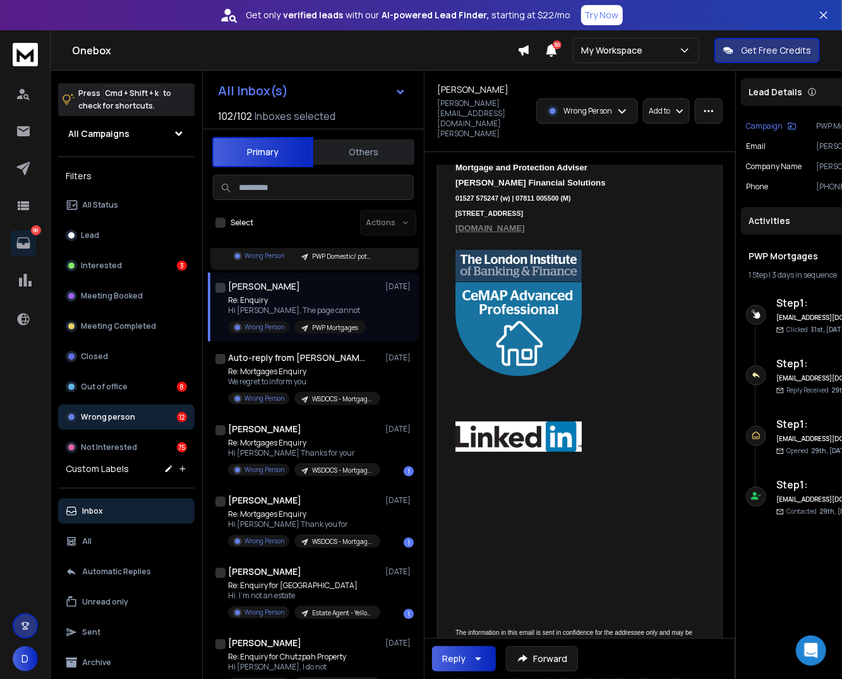
scroll to position [337, 0]
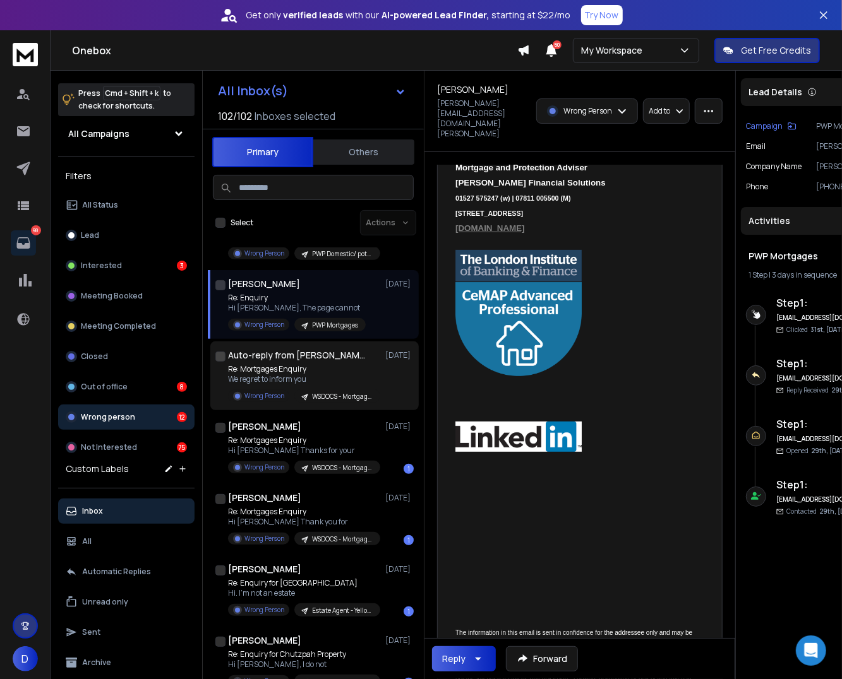
click at [270, 380] on p "We regret to inform you" at bounding box center [304, 379] width 152 height 10
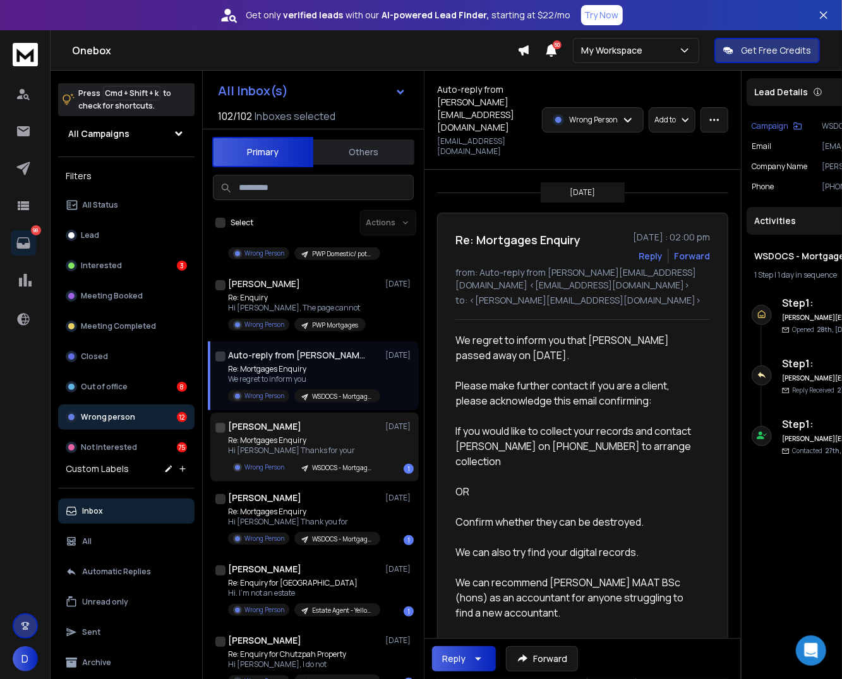
click at [282, 448] on p "Hi [PERSON_NAME] Thanks for your" at bounding box center [304, 451] width 152 height 10
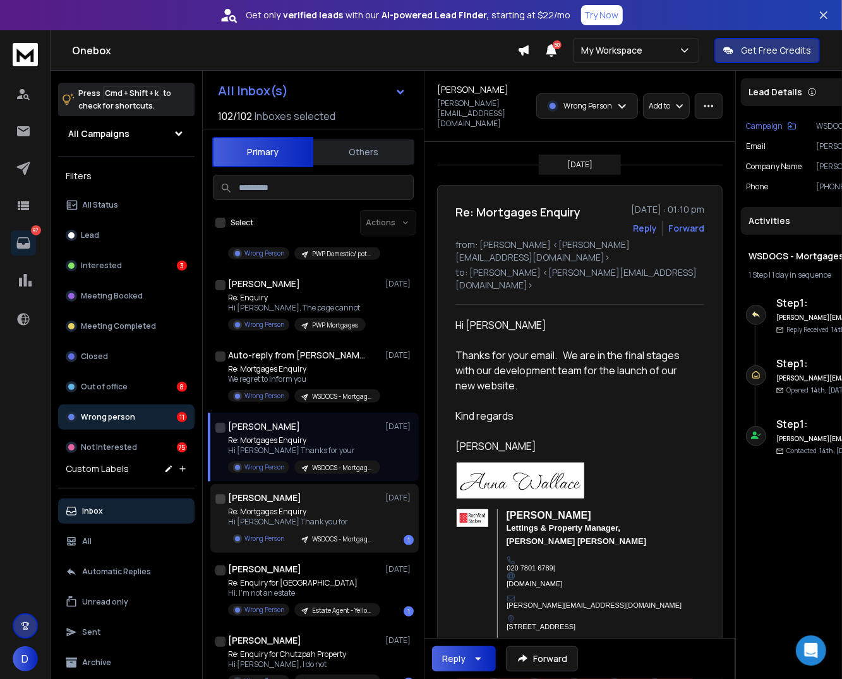
click at [274, 514] on p "Re: Mortgages Enquiry" at bounding box center [304, 512] width 152 height 10
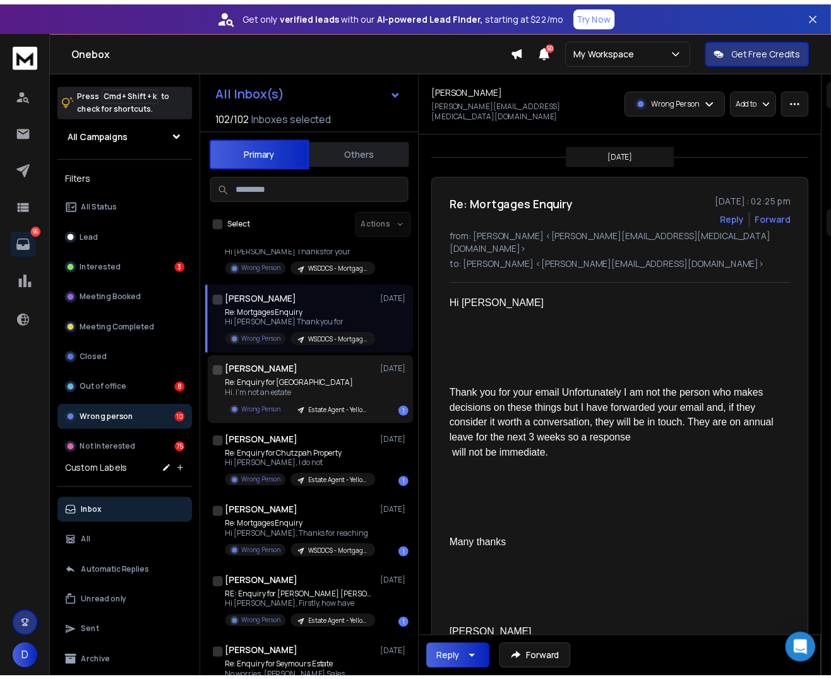
scroll to position [543, 0]
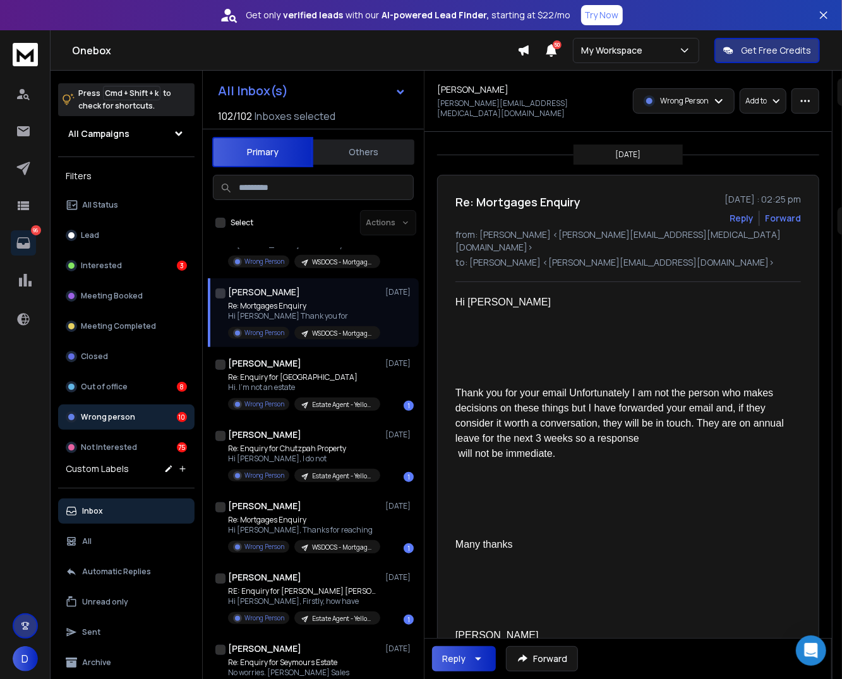
click at [267, 317] on p "Hi [PERSON_NAME] Thank you for" at bounding box center [304, 316] width 152 height 10
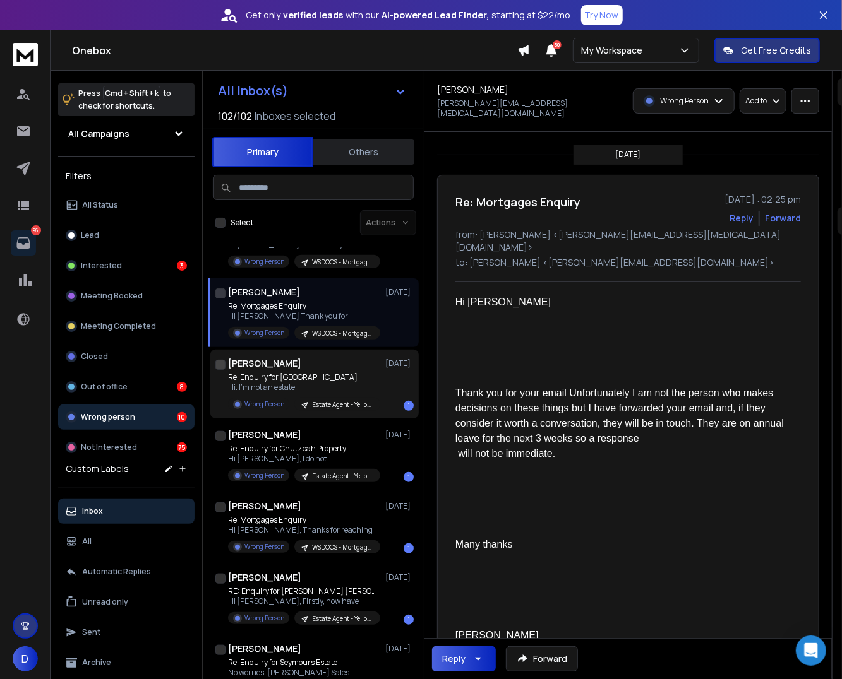
click at [269, 378] on p "Re: Enquiry for [GEOGRAPHIC_DATA]" at bounding box center [304, 378] width 152 height 10
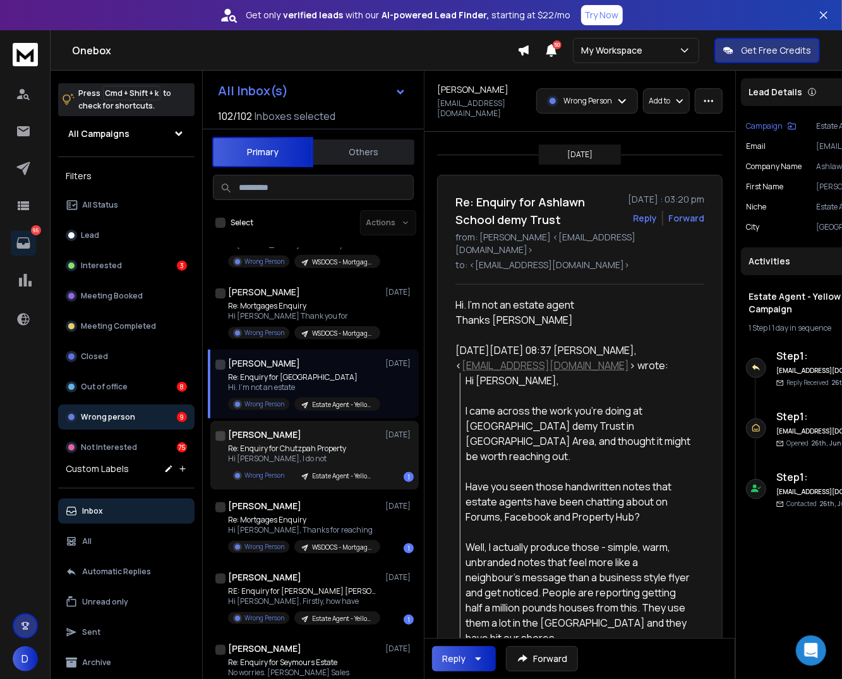
click at [277, 441] on div "[PERSON_NAME] [DATE] Re: Enquiry for [PERSON_NAME] Property Hi [PERSON_NAME], I…" at bounding box center [321, 456] width 186 height 54
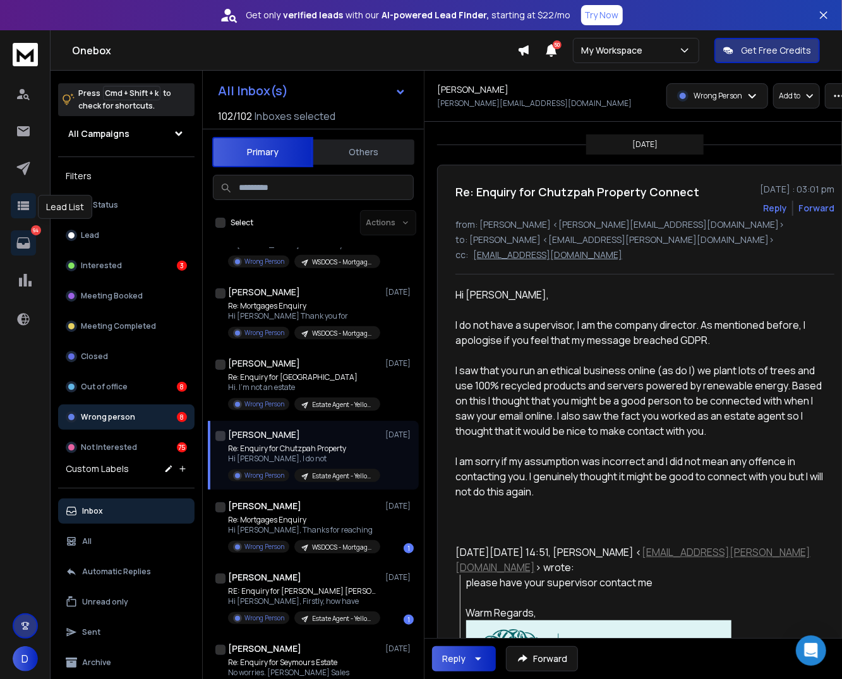
click at [24, 205] on icon at bounding box center [23, 205] width 11 height 9
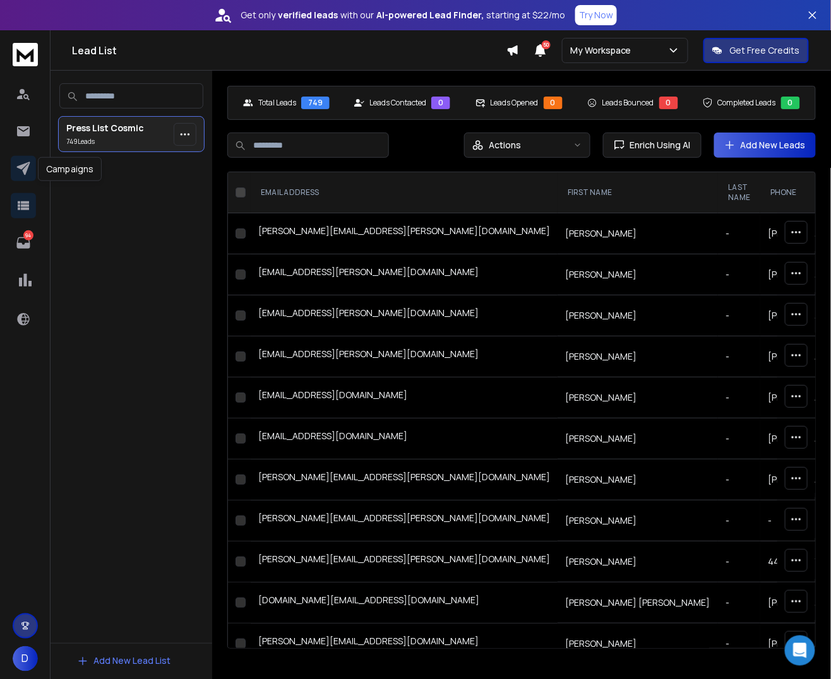
click at [23, 166] on icon at bounding box center [22, 168] width 13 height 13
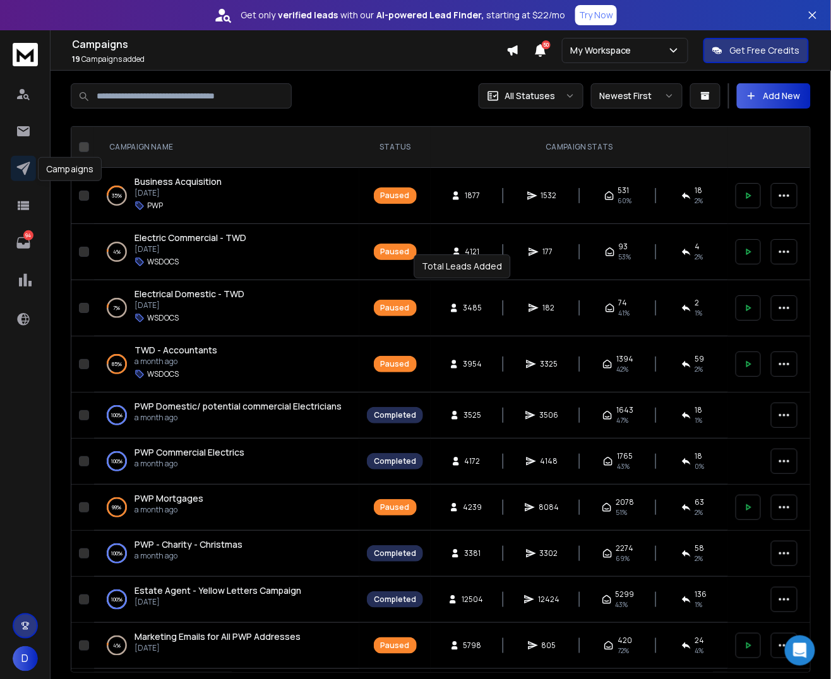
scroll to position [96, 0]
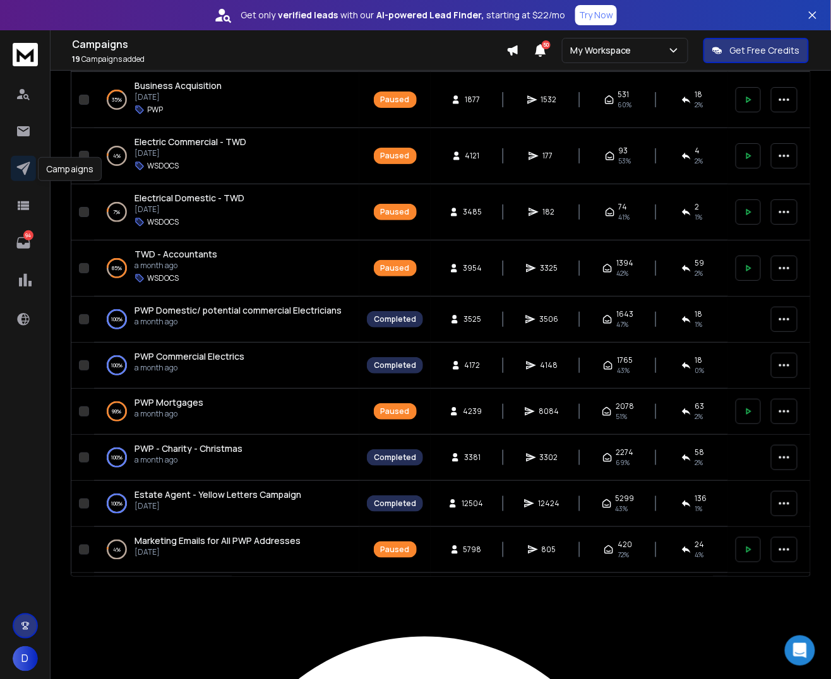
click at [201, 578] on div "Campaigns 19 Campaigns Added All Statuses Newest First Add New CAMPAIGN NAME ST…" at bounding box center [441, 326] width 740 height 679
click at [637, 51] on p "My Workspace" at bounding box center [603, 50] width 66 height 13
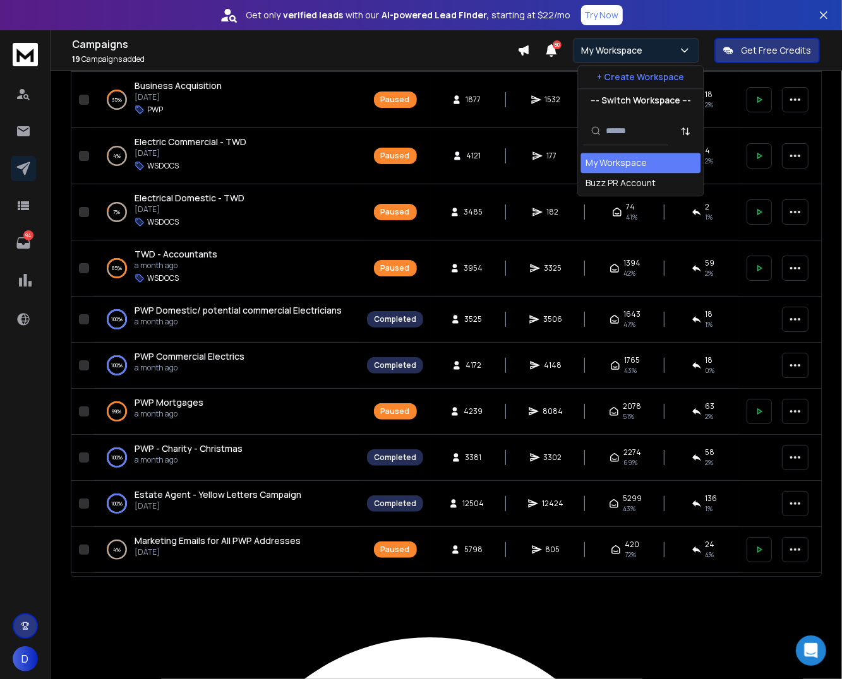
click at [638, 51] on p "My Workspace" at bounding box center [614, 50] width 66 height 13
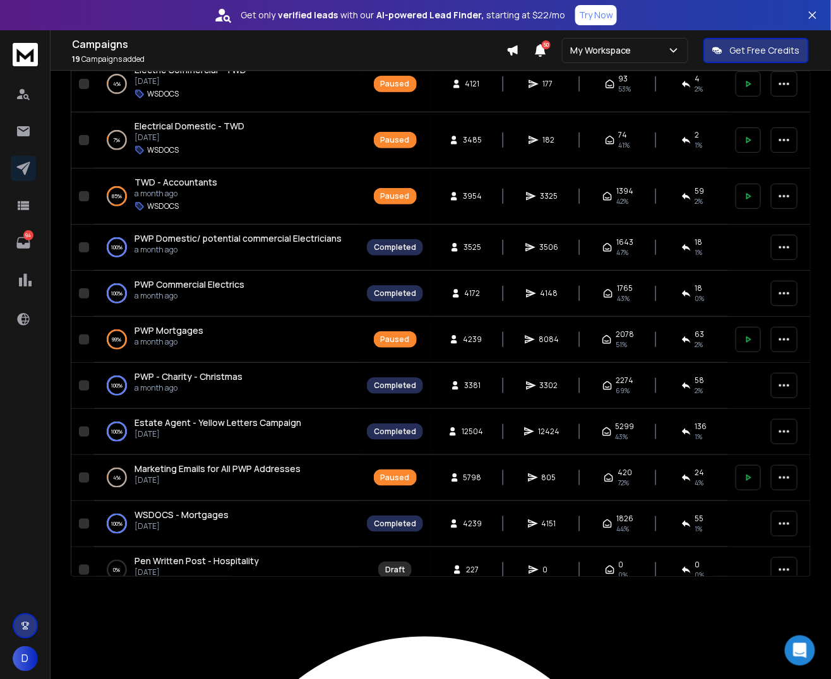
scroll to position [0, 0]
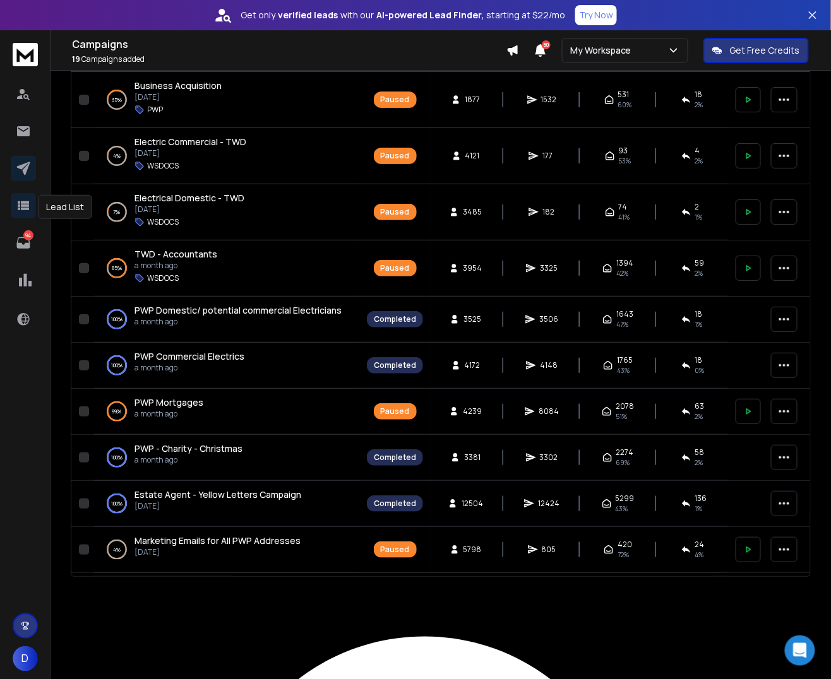
click at [23, 205] on icon at bounding box center [23, 205] width 11 height 9
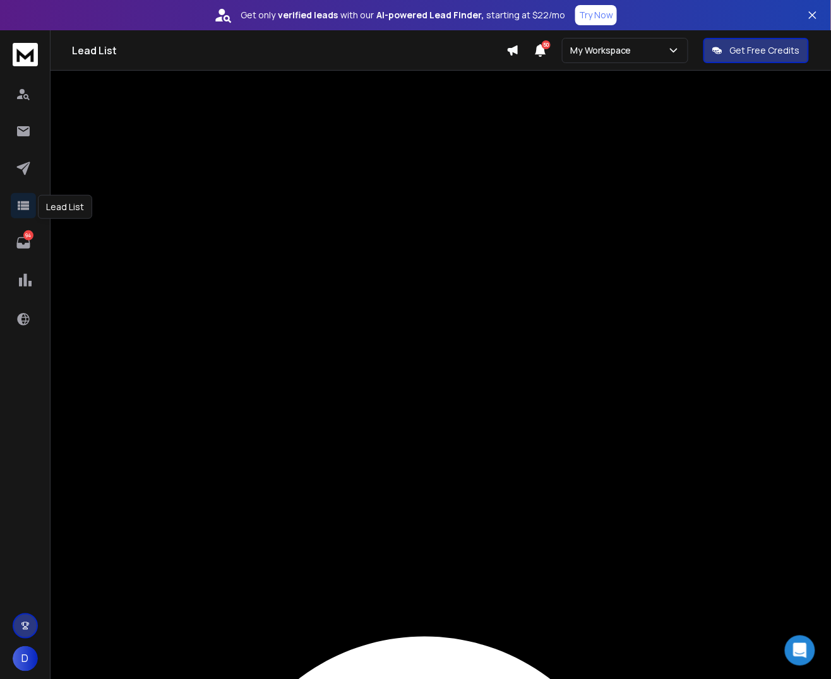
scroll to position [6, 0]
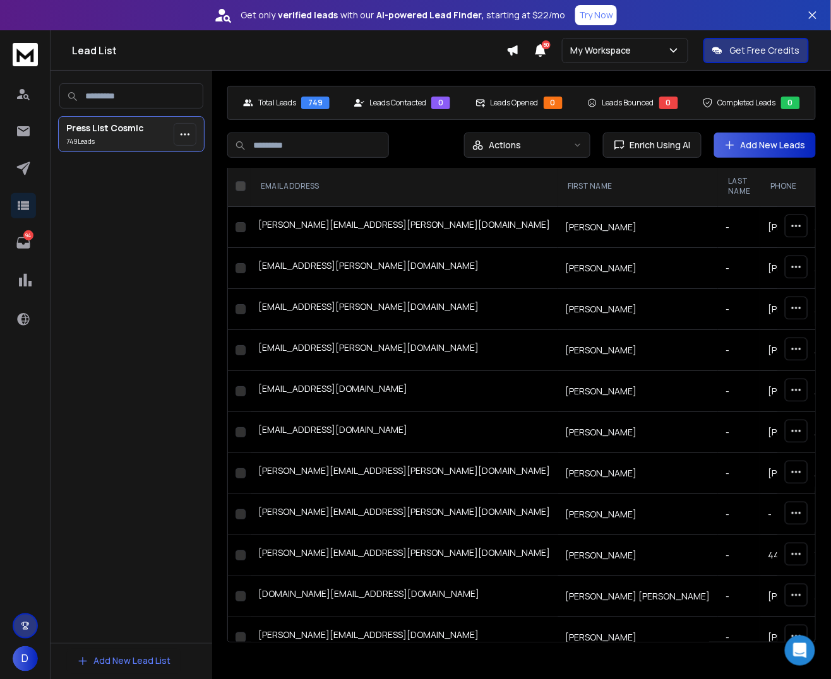
click at [165, 663] on button "Add New Lead List" at bounding box center [124, 661] width 114 height 25
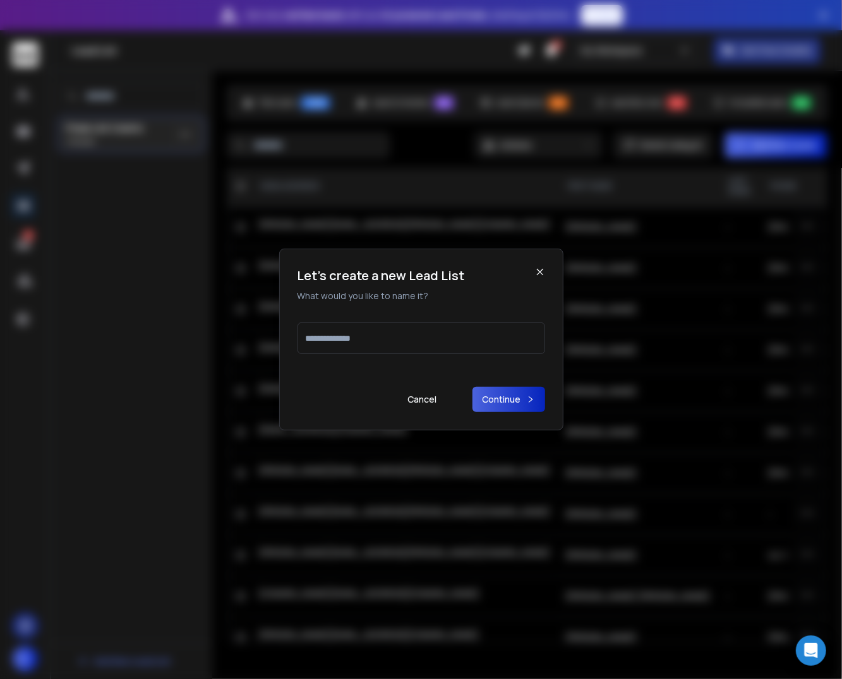
click at [397, 335] on input at bounding box center [421, 339] width 248 height 32
type input "****"
click at [522, 394] on button "Continue" at bounding box center [508, 399] width 73 height 25
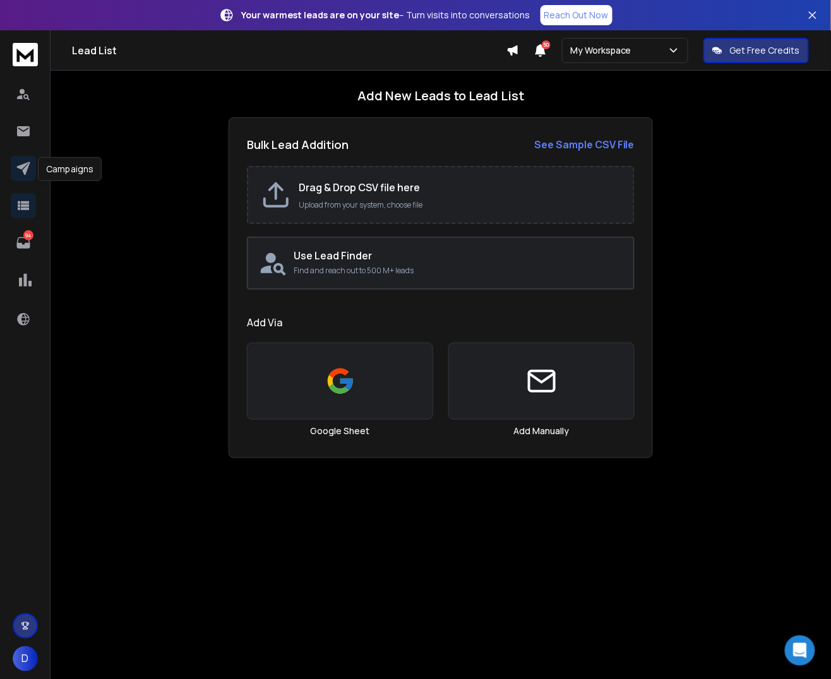
click at [24, 167] on icon at bounding box center [22, 168] width 13 height 13
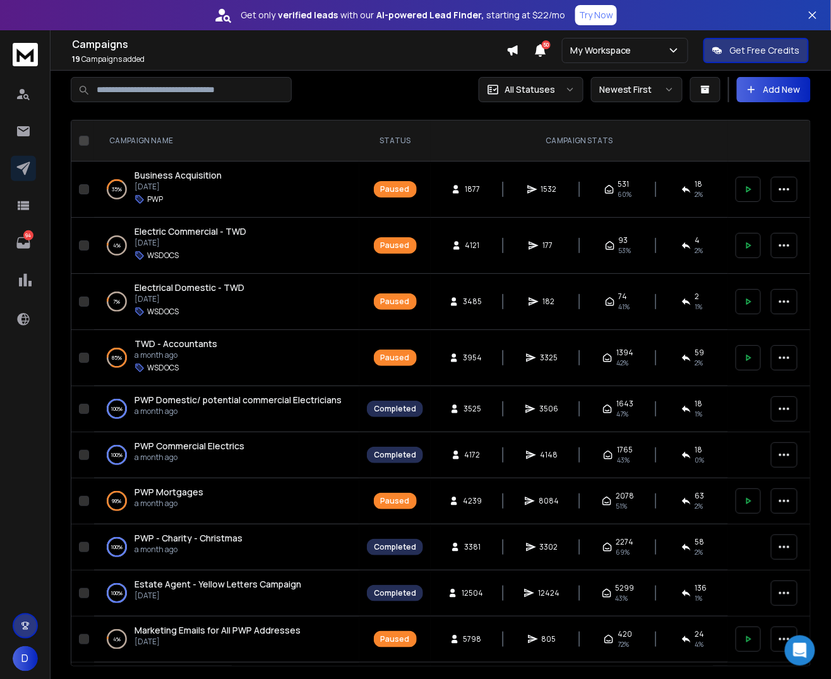
click at [174, 175] on span "Business Acquisition" at bounding box center [177, 175] width 87 height 12
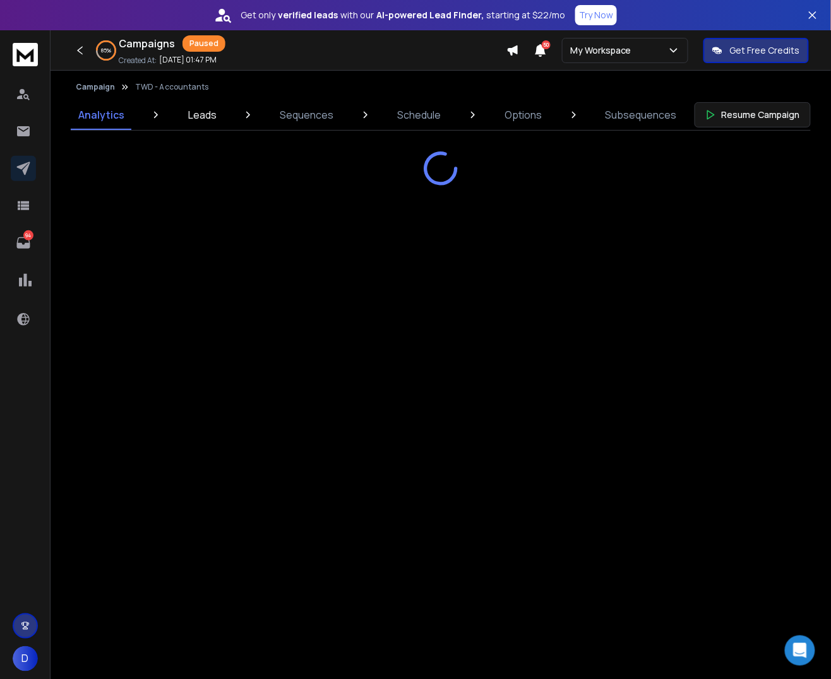
click at [211, 121] on p "Leads" at bounding box center [202, 114] width 28 height 15
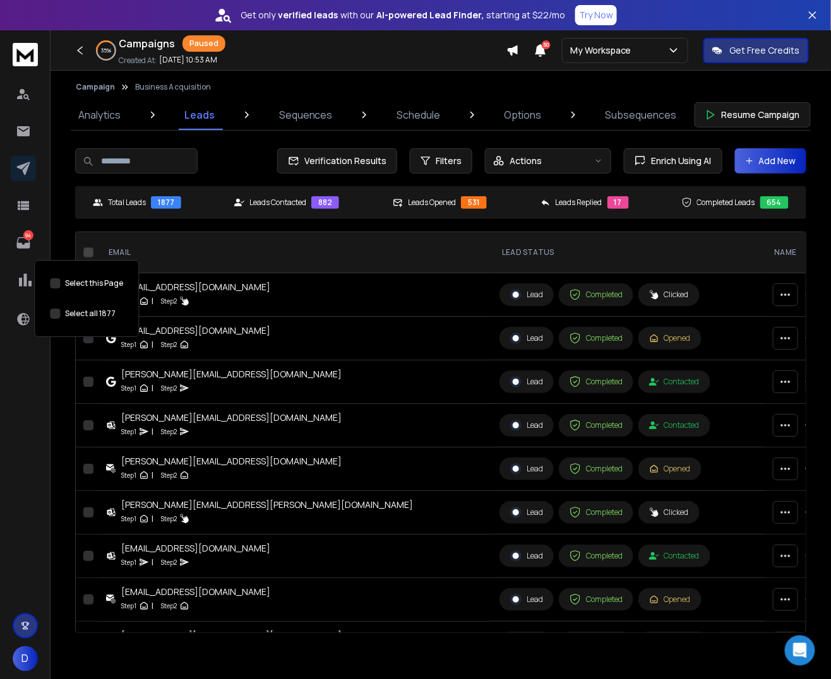
click at [87, 252] on button "Select this Page" at bounding box center [88, 253] width 10 height 10
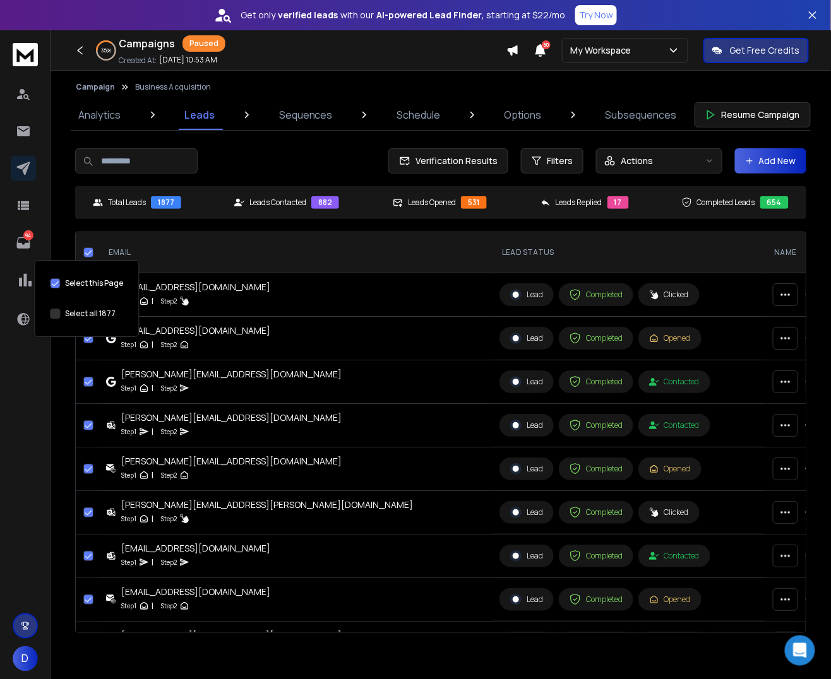
click at [57, 311] on button "Select this Page" at bounding box center [55, 314] width 10 height 10
click at [784, 299] on icon "button" at bounding box center [785, 294] width 11 height 11
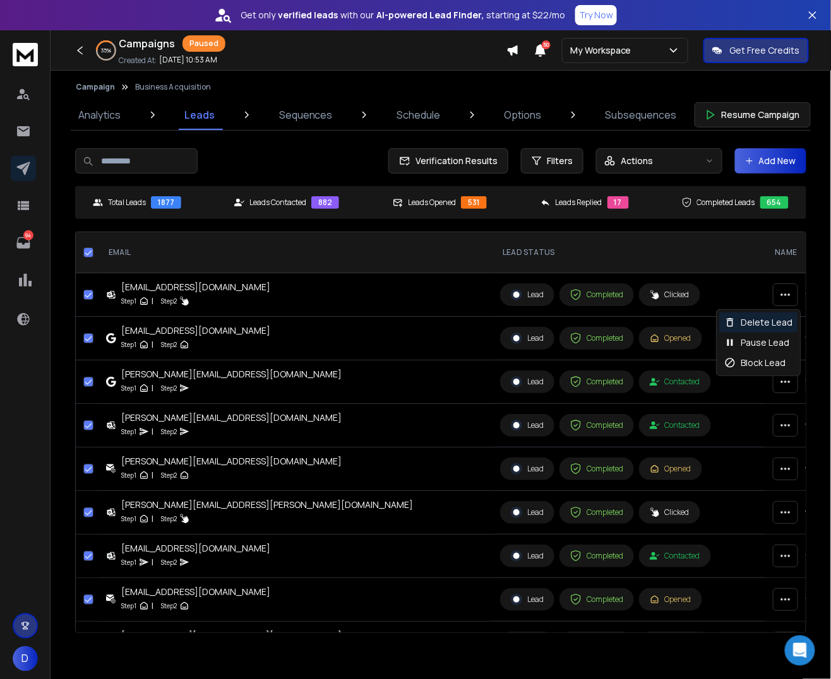
click at [595, 229] on div "Verification Results Filters Actions Add New Total Leads 1877 Leads Contacted 8…" at bounding box center [440, 384] width 731 height 472
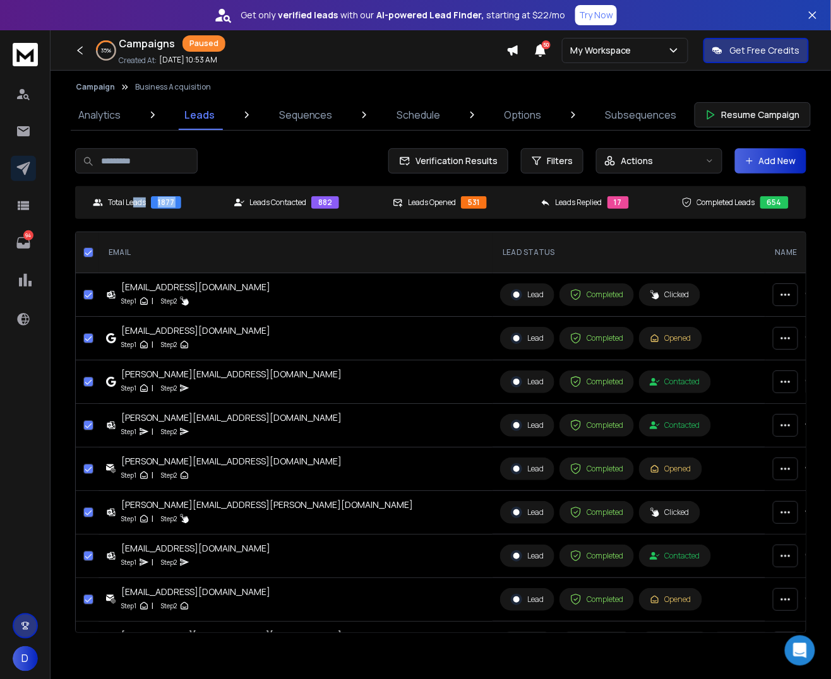
drag, startPoint x: 130, startPoint y: 202, endPoint x: 218, endPoint y: 198, distance: 87.9
click at [218, 198] on div "Total Leads 1877 Leads Contacted 882 Leads Opened 531 Leads Replied 17 Complete…" at bounding box center [440, 202] width 731 height 33
click at [345, 196] on div "Total Leads 1877 Leads Contacted 882 Leads Opened 531 Leads Replied 17 Complete…" at bounding box center [440, 202] width 731 height 33
click at [162, 203] on div "1877" at bounding box center [166, 202] width 30 height 13
click at [80, 45] on icon at bounding box center [80, 50] width 11 height 11
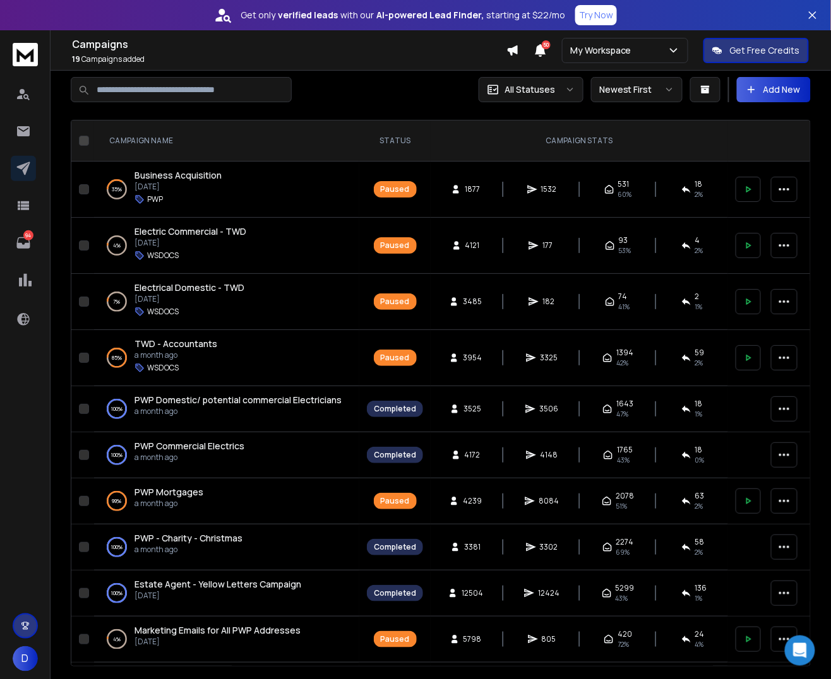
click at [174, 178] on span "Business Acquisition" at bounding box center [177, 175] width 87 height 12
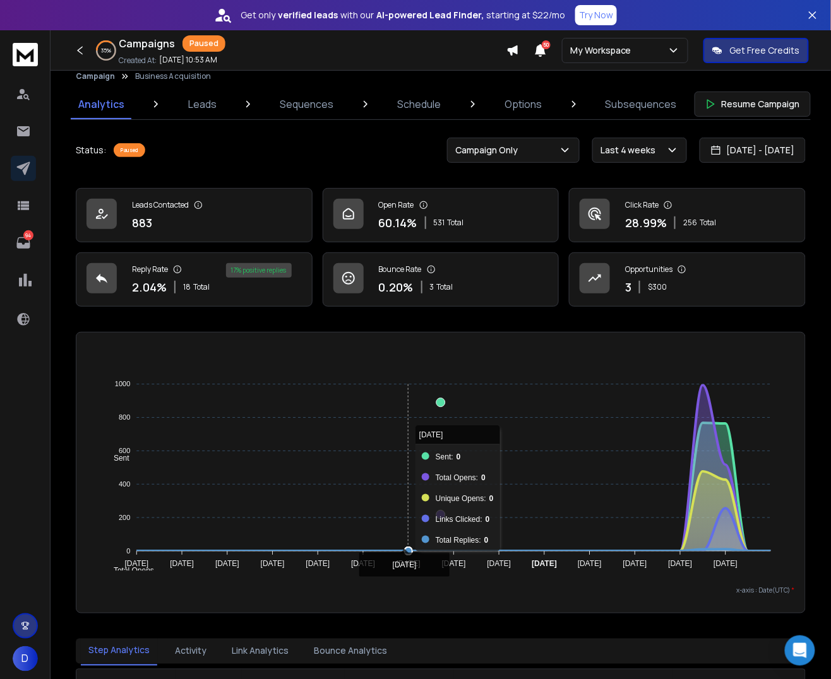
scroll to position [194, 0]
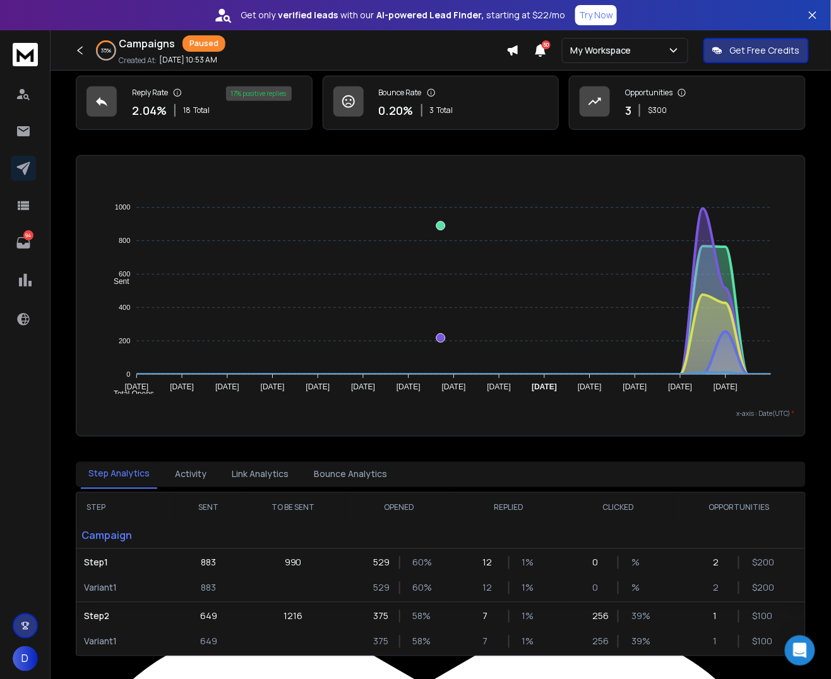
click at [196, 475] on button "Activity" at bounding box center [190, 475] width 47 height 28
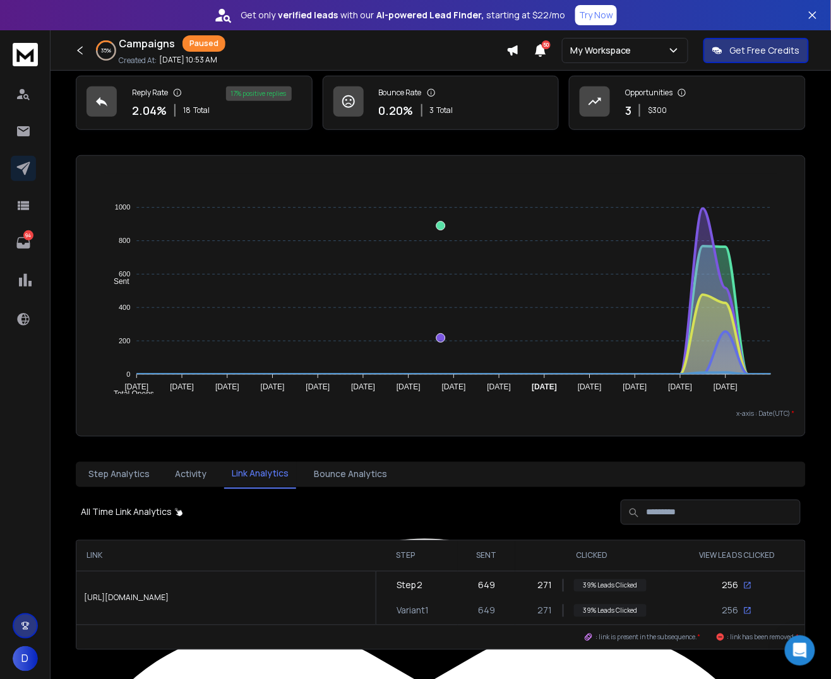
click at [261, 474] on button "Link Analytics" at bounding box center [260, 474] width 72 height 29
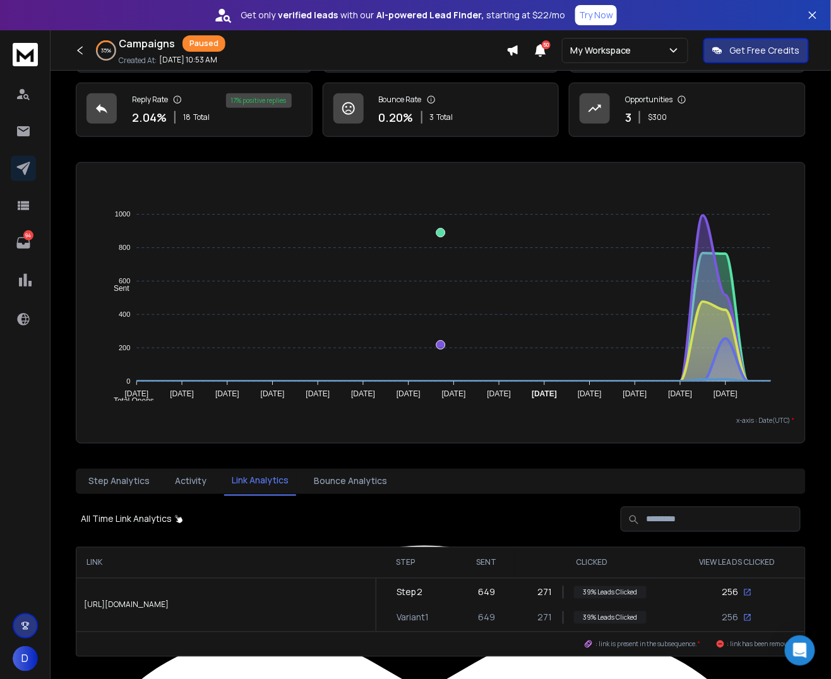
click at [349, 478] on button "Bounce Analytics" at bounding box center [350, 482] width 88 height 28
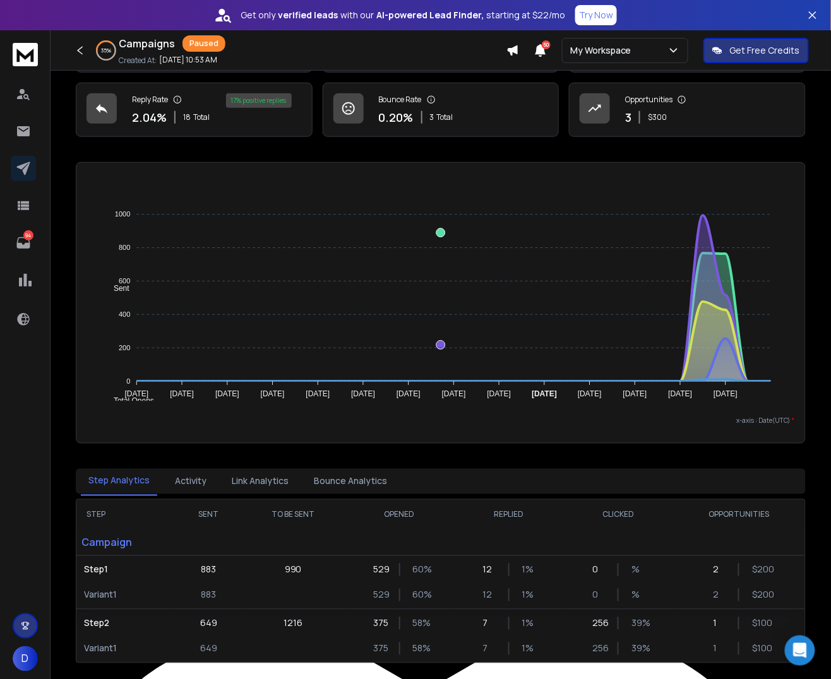
click at [132, 481] on button "Step Analytics" at bounding box center [119, 481] width 76 height 29
click at [206, 570] on p "883" at bounding box center [208, 570] width 15 height 13
click at [304, 556] on td "990" at bounding box center [293, 583] width 103 height 54
click at [291, 511] on th "TO BE SENT" at bounding box center [293, 515] width 103 height 30
drag, startPoint x: 436, startPoint y: 566, endPoint x: 523, endPoint y: 559, distance: 87.4
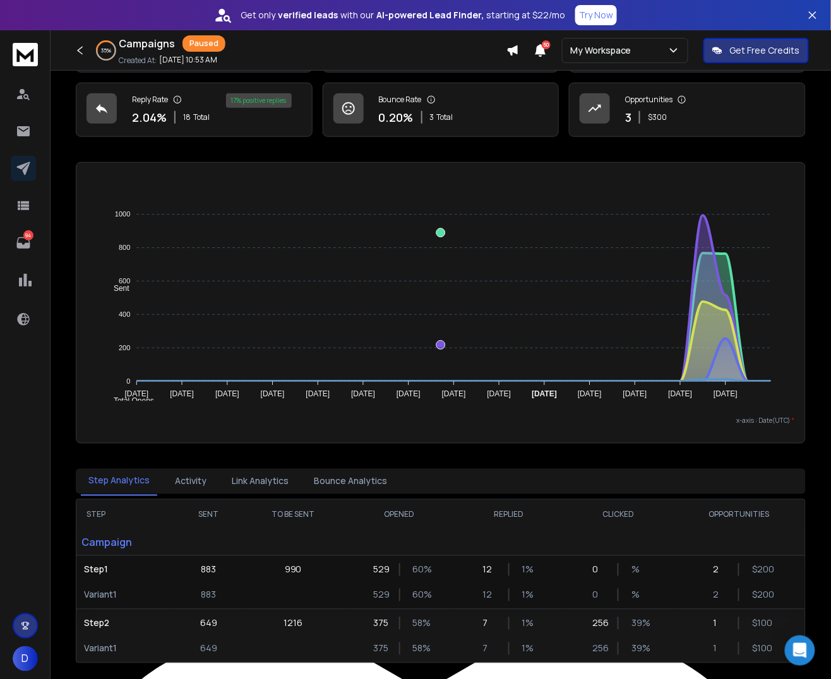
click at [436, 566] on div "529 60 % 529 60 %" at bounding box center [399, 583] width 94 height 38
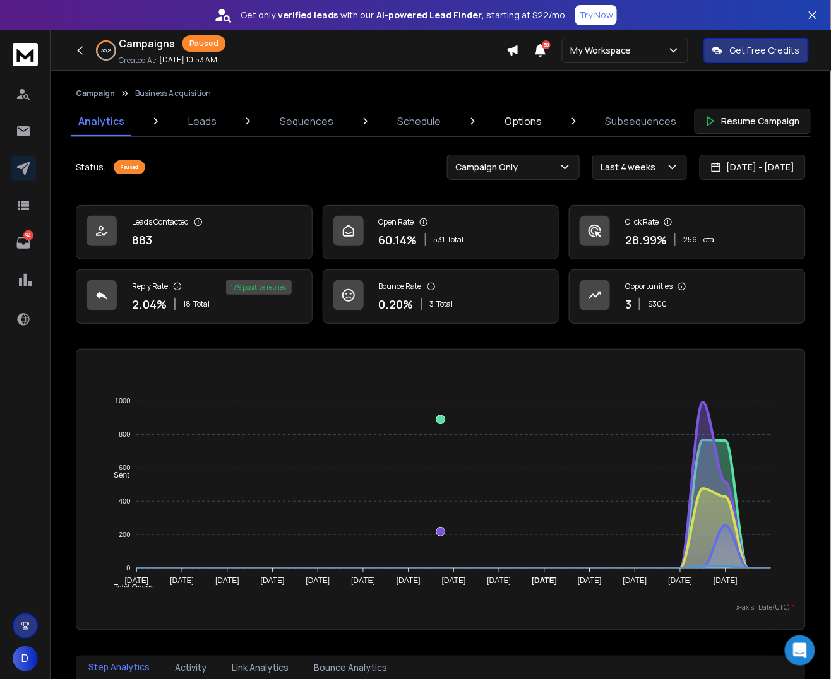
click at [532, 123] on p "Options" at bounding box center [523, 121] width 37 height 15
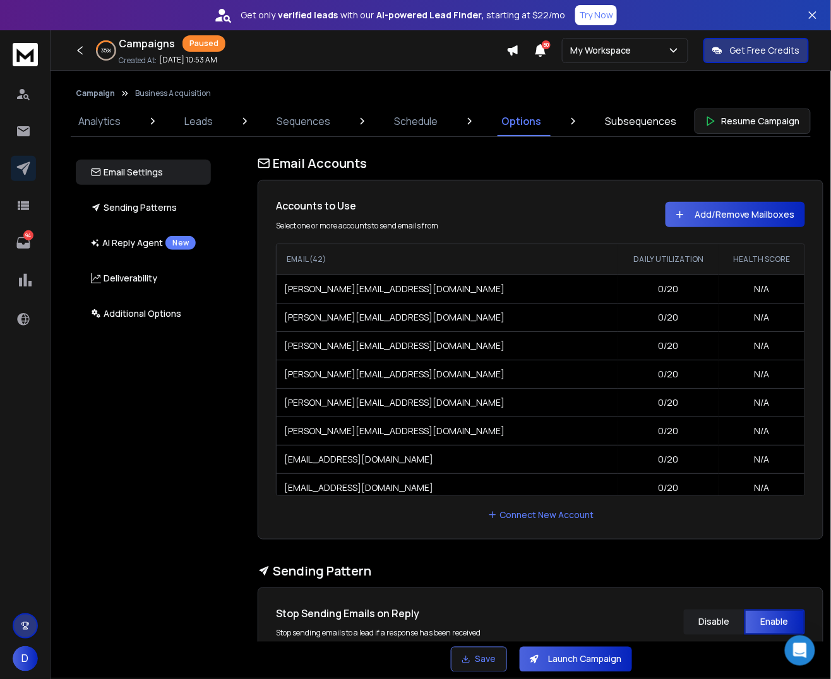
click at [614, 117] on p "Subsequences" at bounding box center [641, 121] width 71 height 15
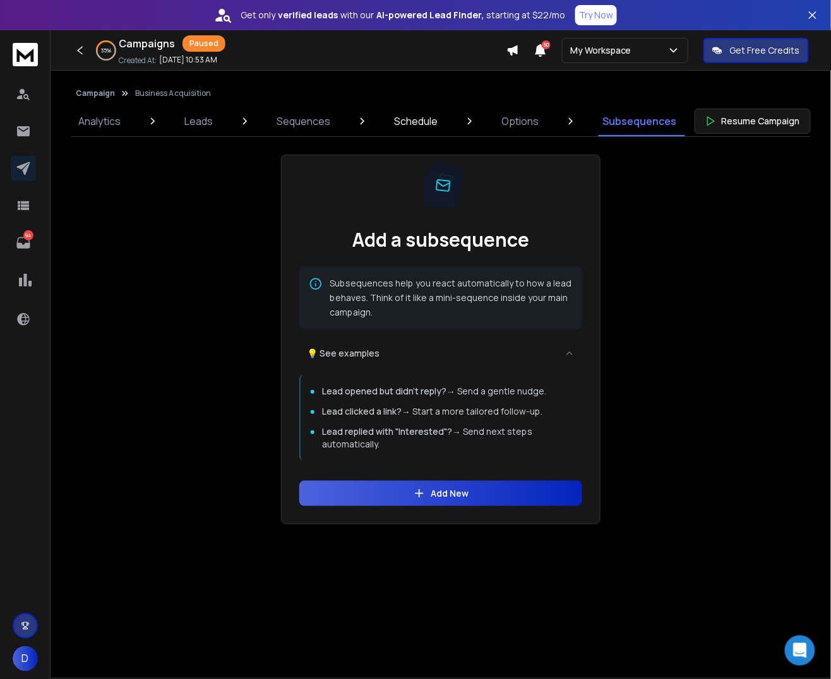
click at [424, 123] on p "Schedule" at bounding box center [417, 121] width 44 height 15
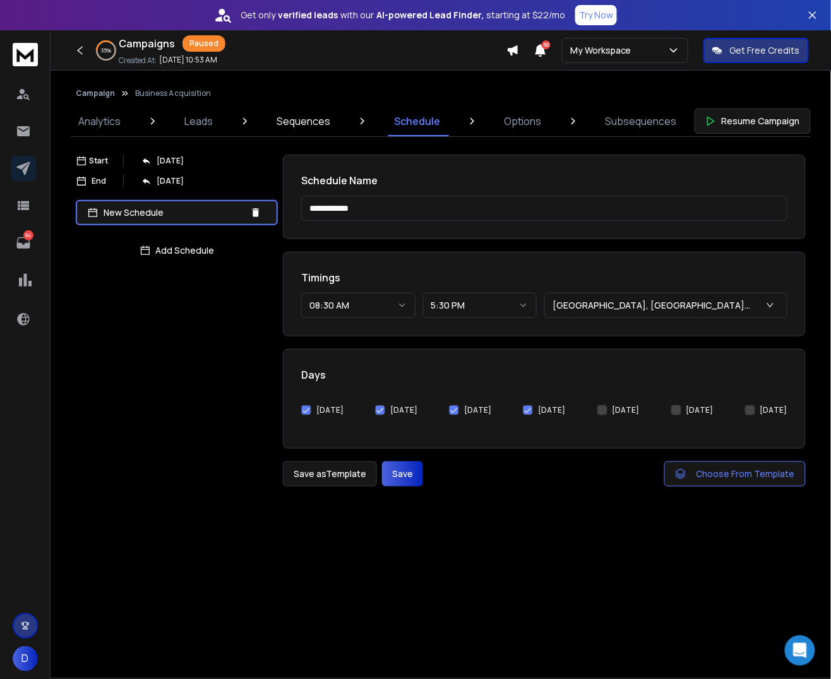
click at [325, 128] on p "Sequences" at bounding box center [304, 121] width 54 height 15
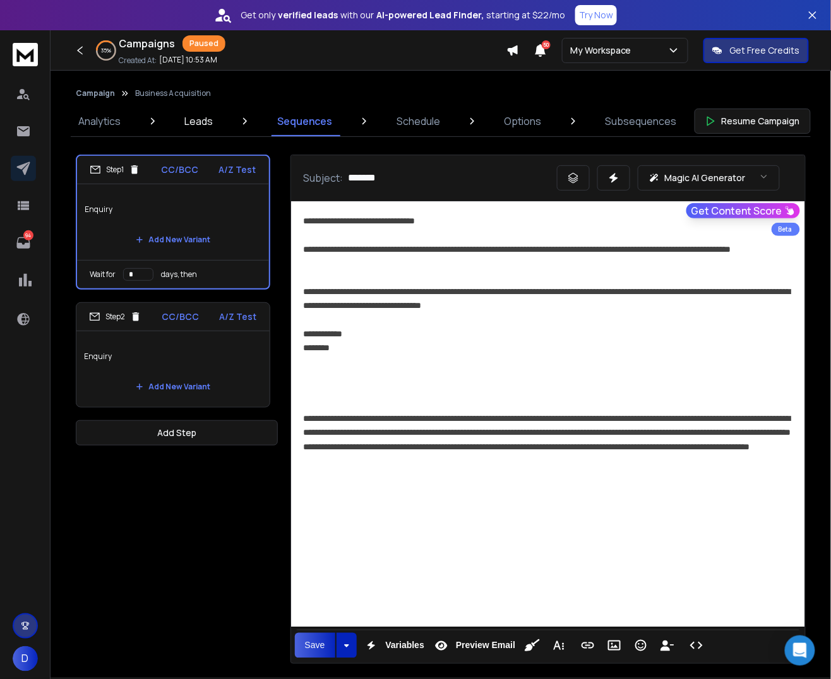
click at [196, 125] on p "Leads" at bounding box center [198, 121] width 28 height 15
